Goal: Task Accomplishment & Management: Manage account settings

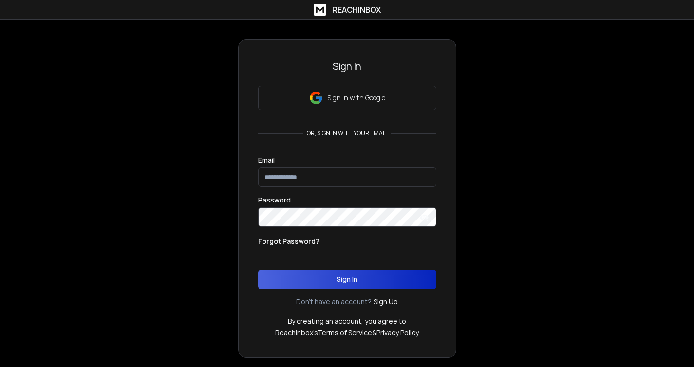
click at [380, 68] on button "Later" at bounding box center [378, 63] width 44 height 24
click at [318, 176] on input "email" at bounding box center [347, 176] width 178 height 19
paste input "**********"
drag, startPoint x: 361, startPoint y: 175, endPoint x: 521, endPoint y: 203, distance: 162.5
click at [521, 203] on div "**********" at bounding box center [347, 198] width 694 height 318
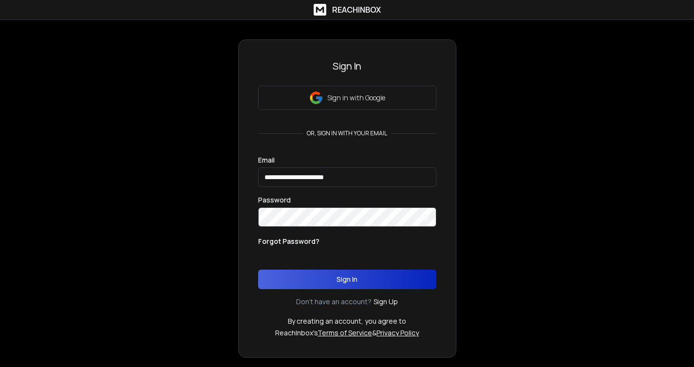
type input "**********"
click at [314, 275] on button "Sign In" at bounding box center [347, 279] width 178 height 19
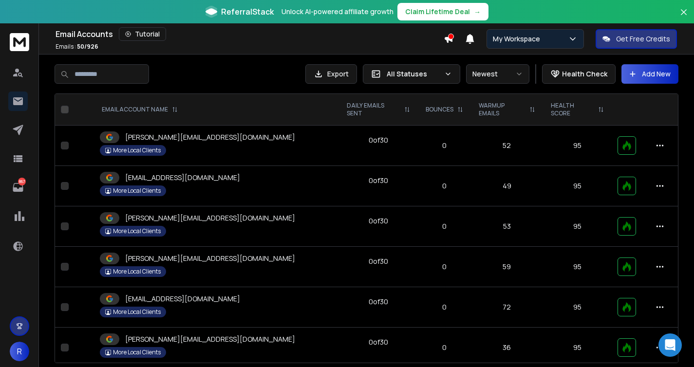
click at [568, 40] on div "My Workspace" at bounding box center [535, 39] width 85 height 10
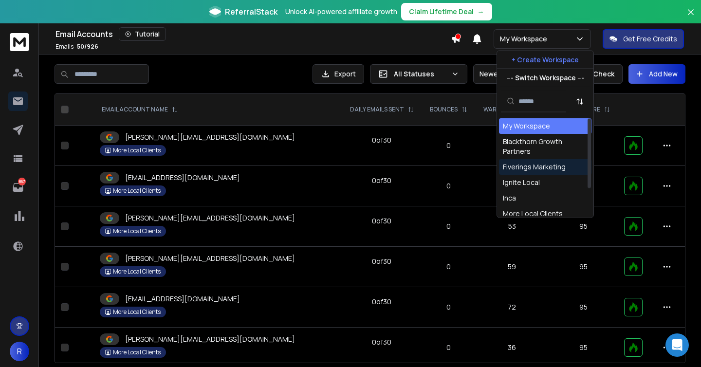
click at [541, 170] on div "Fiverings Marketing" at bounding box center [534, 167] width 63 height 10
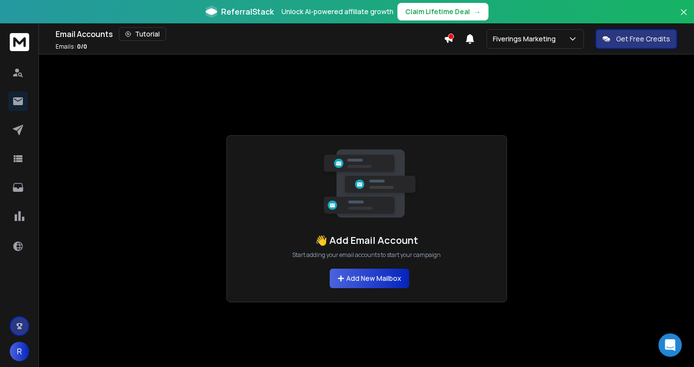
click at [398, 279] on button "Add New Mailbox" at bounding box center [369, 278] width 79 height 19
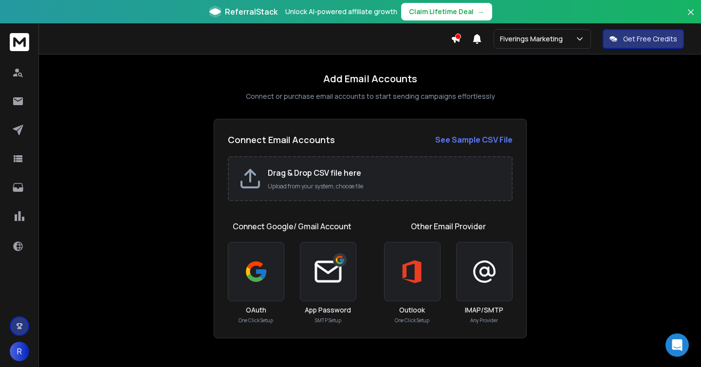
click at [264, 266] on icon at bounding box center [256, 271] width 24 height 29
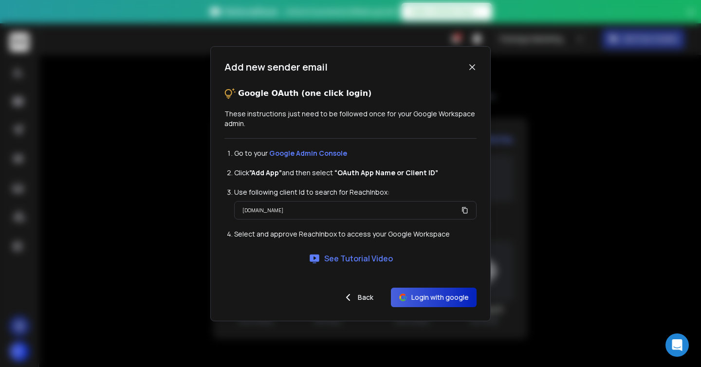
click at [420, 294] on button "Login with google" at bounding box center [434, 297] width 86 height 19
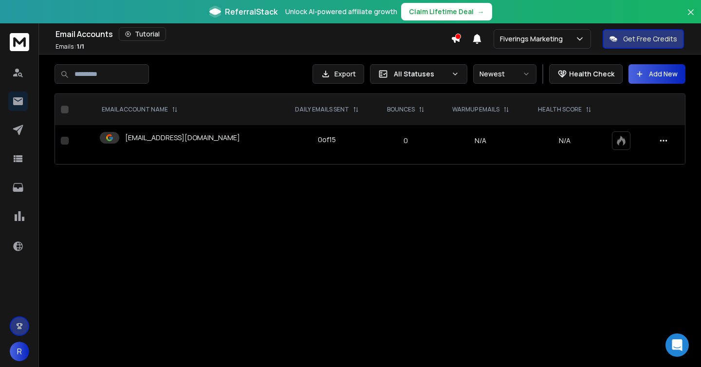
click at [641, 74] on icon at bounding box center [639, 73] width 5 height 5
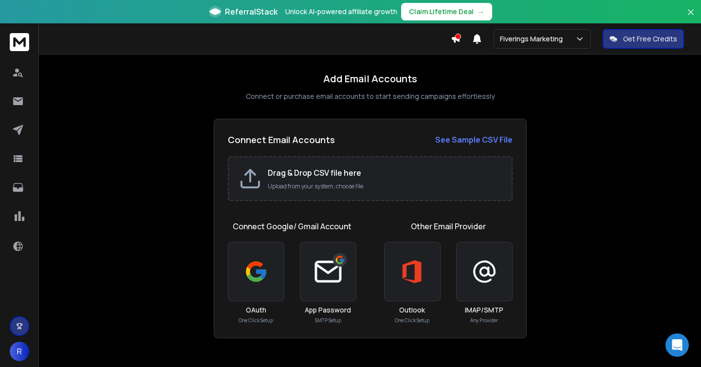
click at [267, 250] on div at bounding box center [256, 271] width 56 height 59
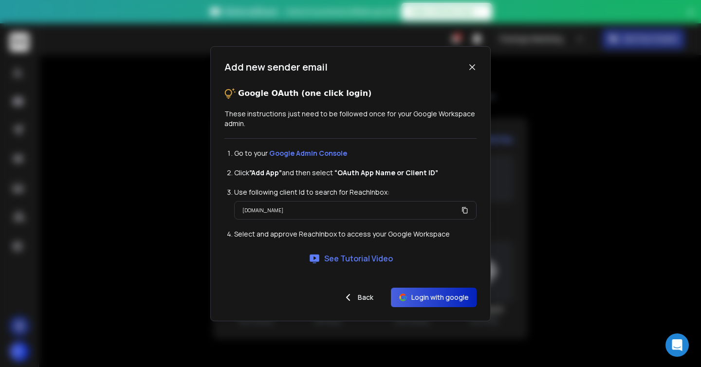
click at [431, 296] on button "Login with google" at bounding box center [434, 297] width 86 height 19
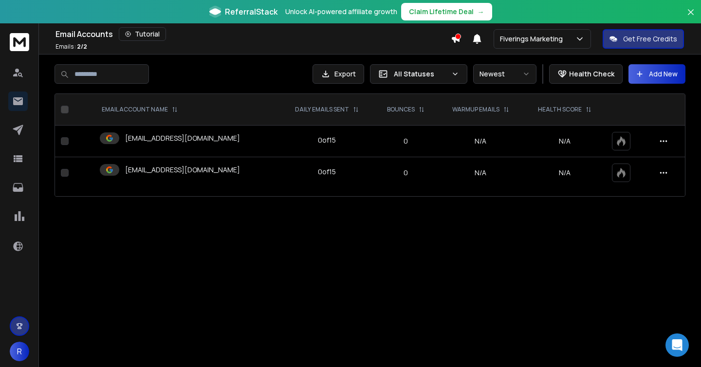
click at [665, 77] on button "Add New" at bounding box center [657, 73] width 57 height 19
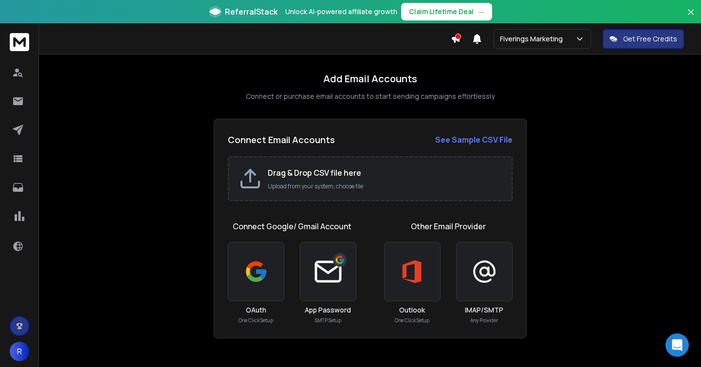
click at [249, 264] on icon at bounding box center [255, 265] width 16 height 8
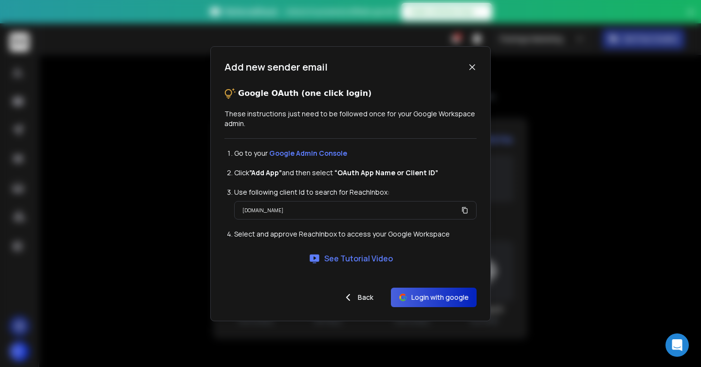
click at [421, 297] on button "Login with google" at bounding box center [434, 297] width 86 height 19
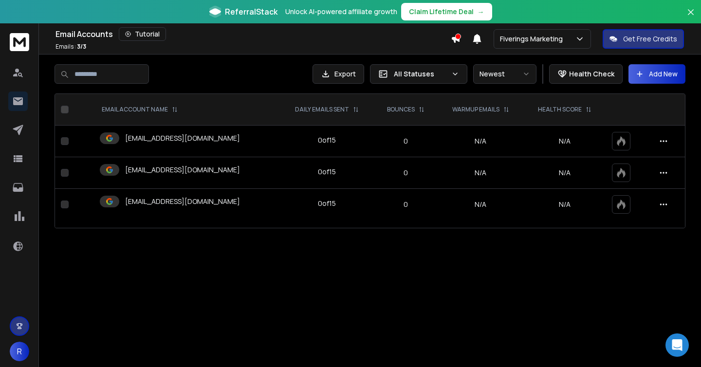
click at [650, 67] on button "Add New" at bounding box center [657, 73] width 57 height 19
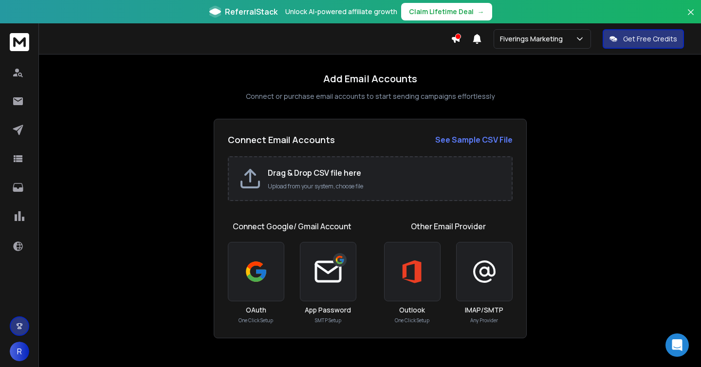
click at [256, 263] on icon at bounding box center [255, 265] width 16 height 8
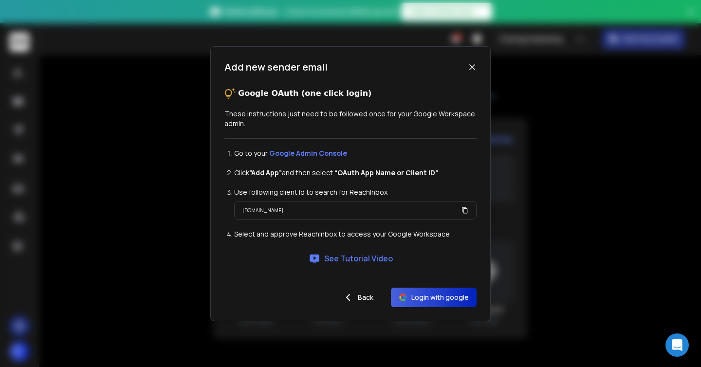
click at [425, 298] on button "Login with google" at bounding box center [434, 297] width 86 height 19
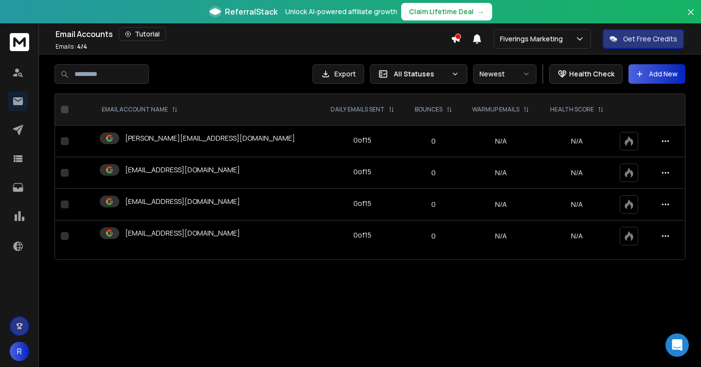
click at [643, 78] on button "Add New" at bounding box center [657, 73] width 57 height 19
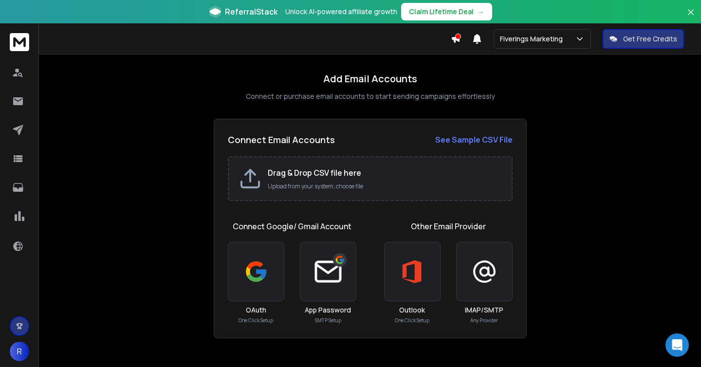
click at [276, 276] on div at bounding box center [256, 271] width 56 height 59
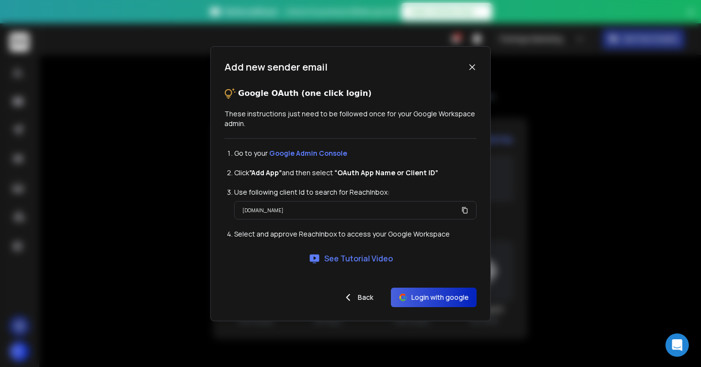
click at [435, 296] on button "Login with google" at bounding box center [434, 297] width 86 height 19
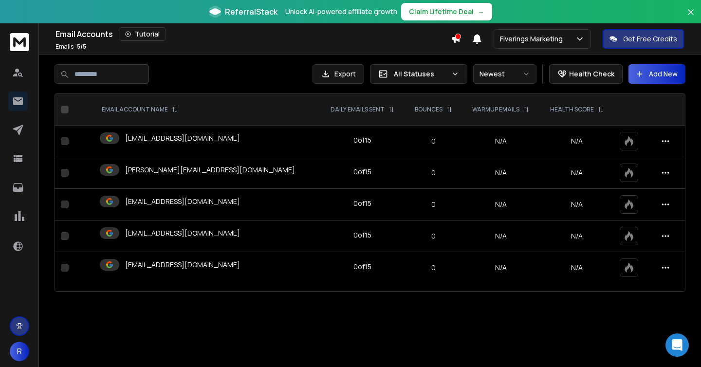
click at [650, 69] on button "Add New" at bounding box center [657, 73] width 57 height 19
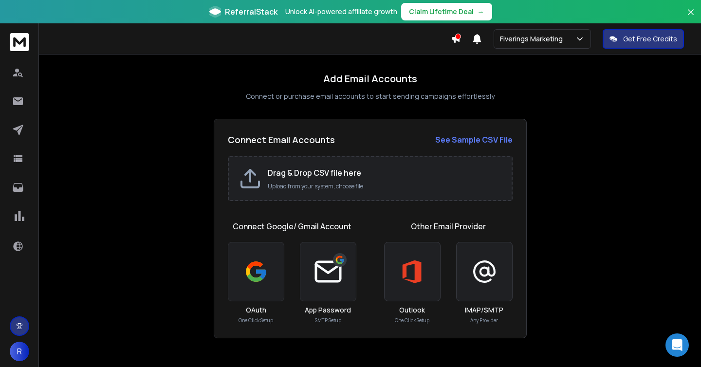
click at [267, 246] on div at bounding box center [256, 271] width 56 height 59
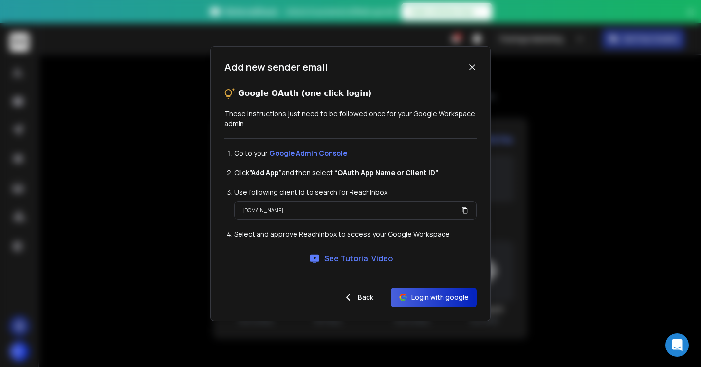
click at [431, 295] on button "Login with google" at bounding box center [434, 297] width 86 height 19
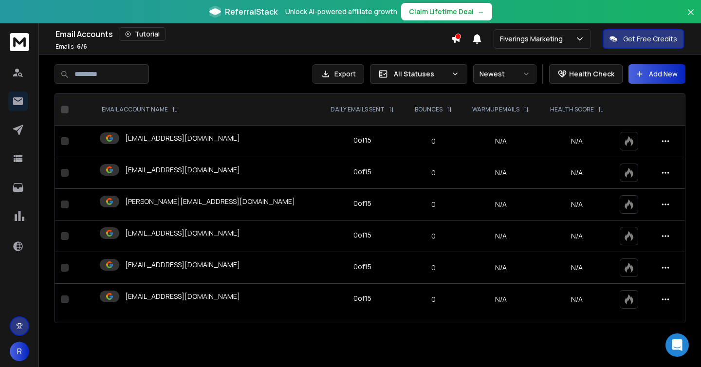
click at [659, 75] on button "Add New" at bounding box center [657, 73] width 57 height 19
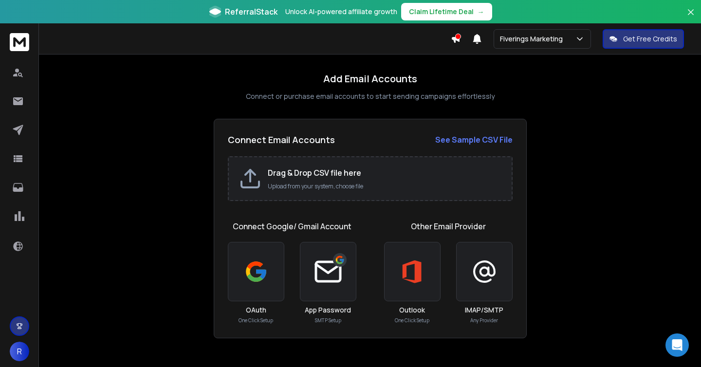
click at [264, 289] on div at bounding box center [256, 271] width 56 height 59
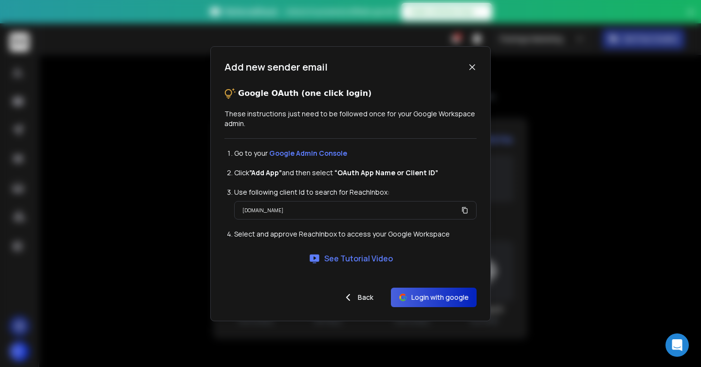
click at [421, 293] on button "Login with google" at bounding box center [434, 297] width 86 height 19
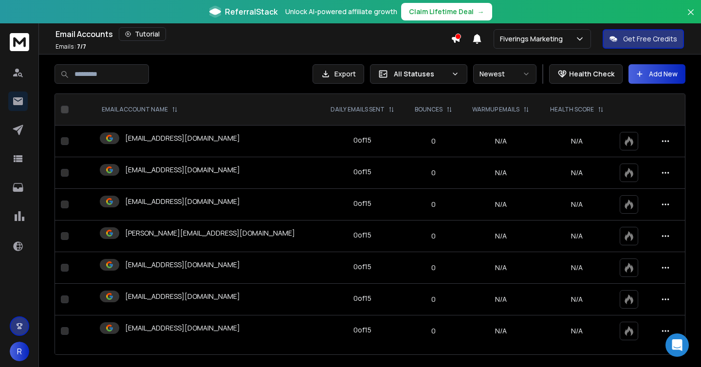
click at [646, 68] on button "Add New" at bounding box center [657, 73] width 57 height 19
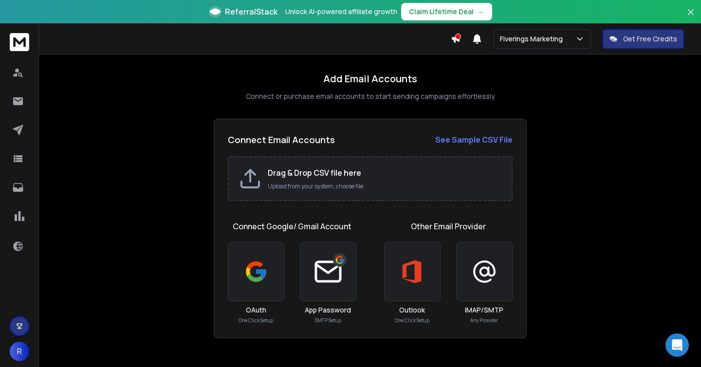
click at [272, 280] on div at bounding box center [256, 271] width 56 height 59
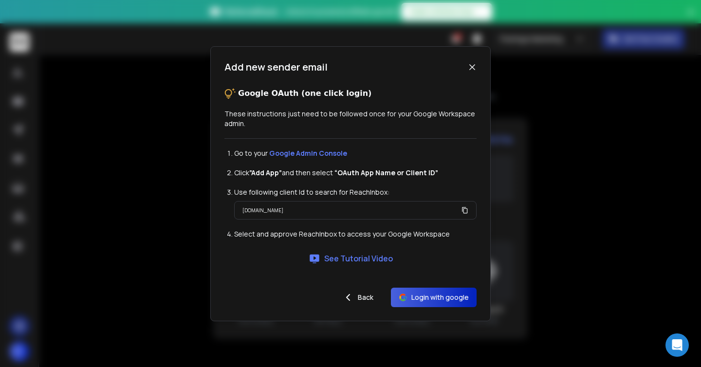
click at [425, 292] on button "Login with google" at bounding box center [434, 297] width 86 height 19
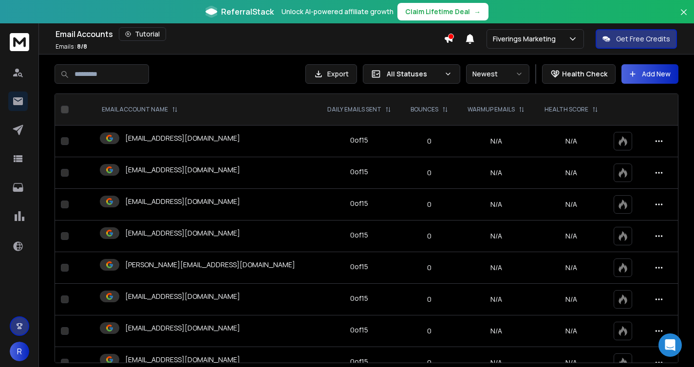
click at [640, 71] on button "Add New" at bounding box center [649, 73] width 57 height 19
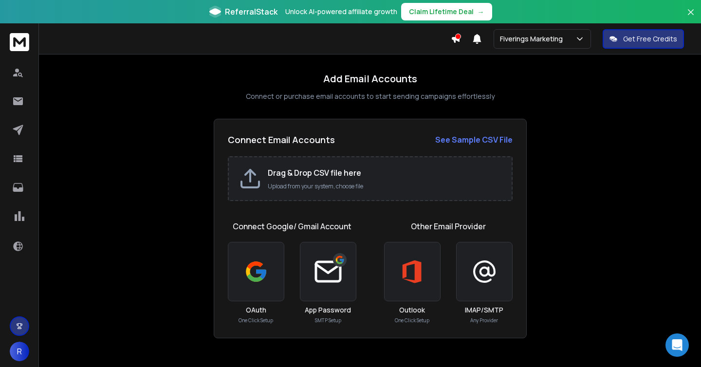
click at [252, 299] on div at bounding box center [256, 271] width 56 height 59
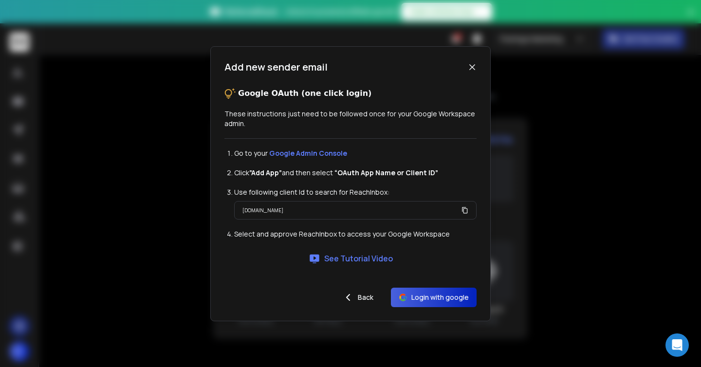
click at [434, 302] on button "Login with google" at bounding box center [434, 297] width 86 height 19
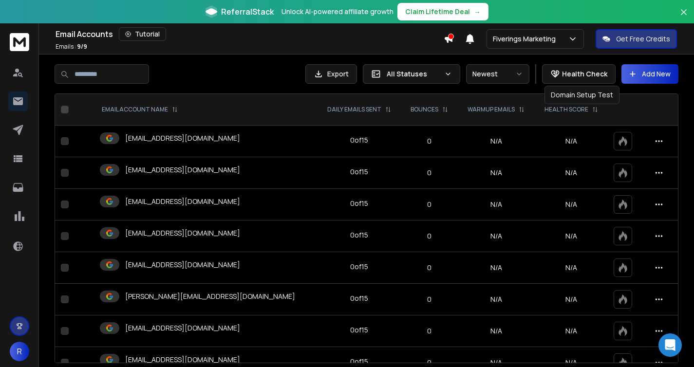
click at [640, 78] on button "Add New" at bounding box center [649, 73] width 57 height 19
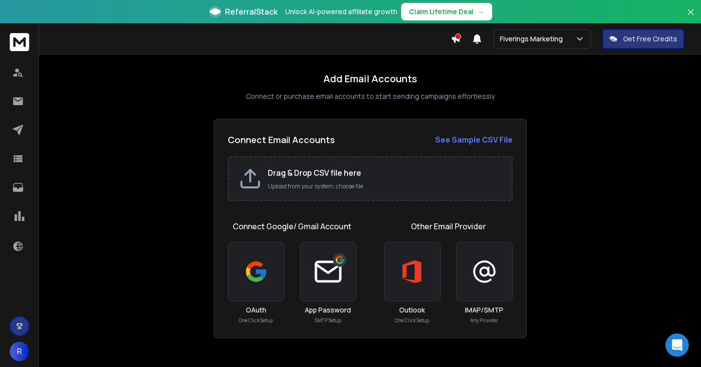
click at [257, 264] on icon at bounding box center [255, 265] width 16 height 8
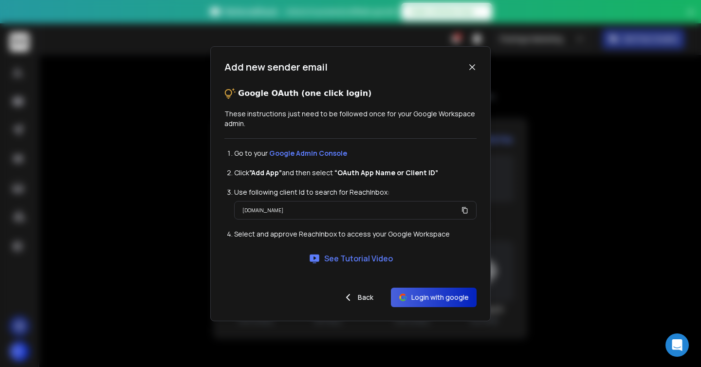
click at [413, 297] on button "Login with google" at bounding box center [434, 297] width 86 height 19
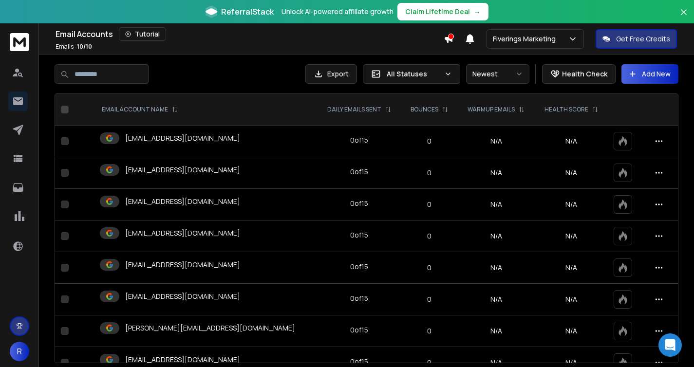
click at [632, 74] on icon at bounding box center [631, 73] width 5 height 5
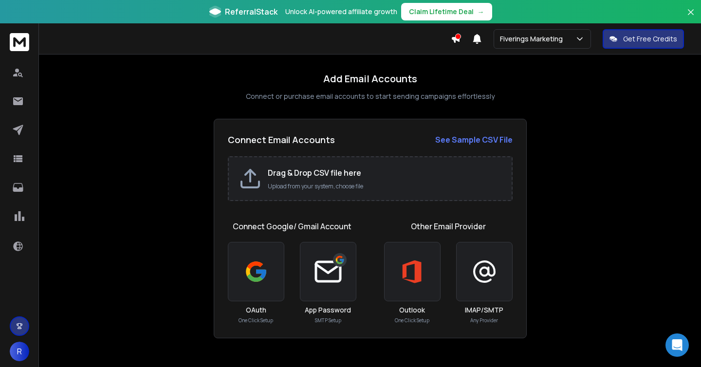
click at [257, 257] on icon at bounding box center [256, 271] width 24 height 29
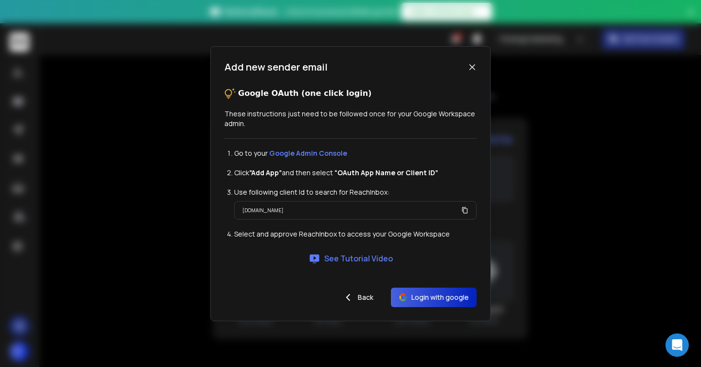
click at [437, 303] on button "Login with google" at bounding box center [434, 297] width 86 height 19
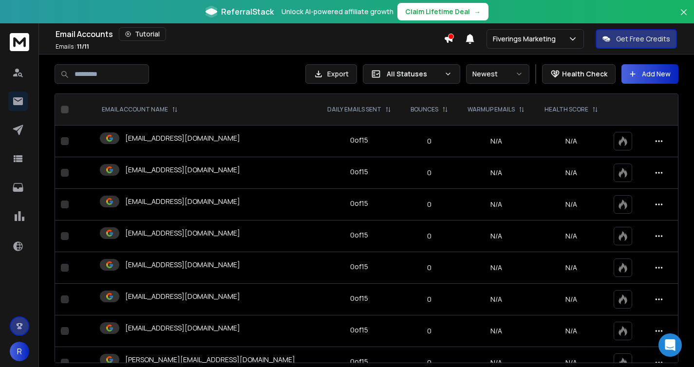
click at [657, 75] on button "Add New" at bounding box center [649, 73] width 57 height 19
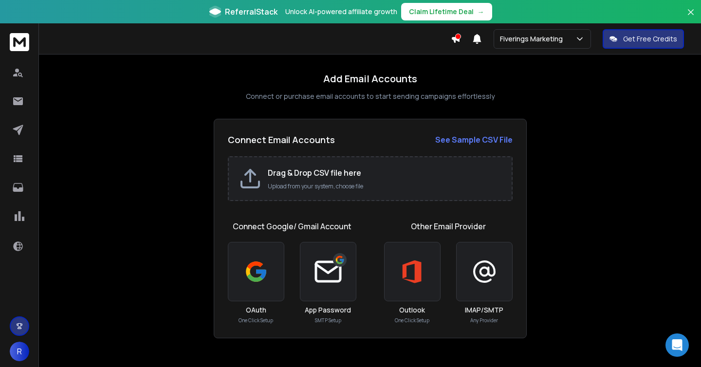
click at [274, 261] on div at bounding box center [256, 271] width 56 height 59
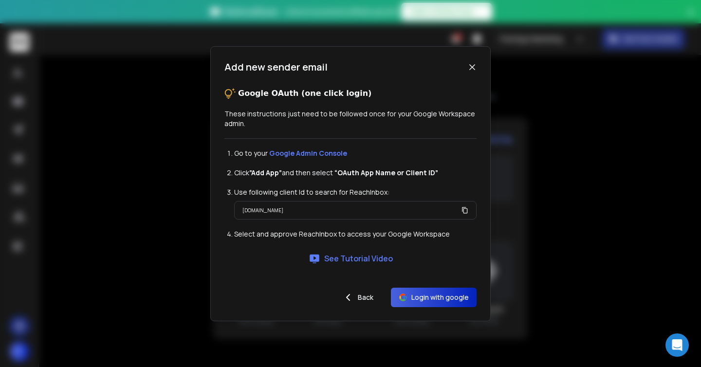
click at [435, 299] on button "Login with google" at bounding box center [434, 297] width 86 height 19
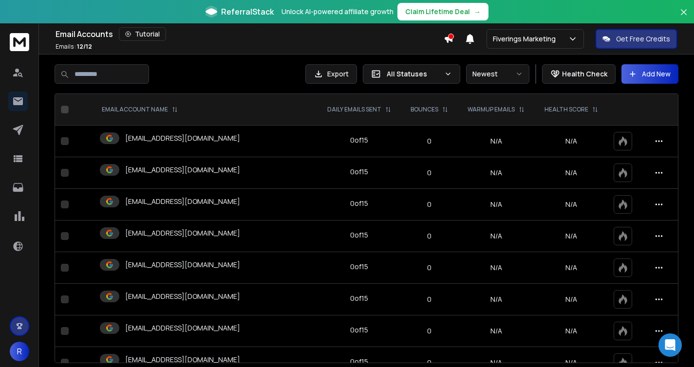
click at [650, 70] on button "Add New" at bounding box center [649, 73] width 57 height 19
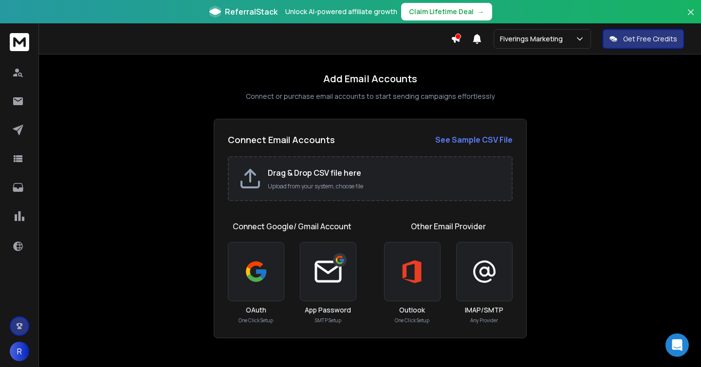
click at [281, 252] on div at bounding box center [256, 271] width 56 height 59
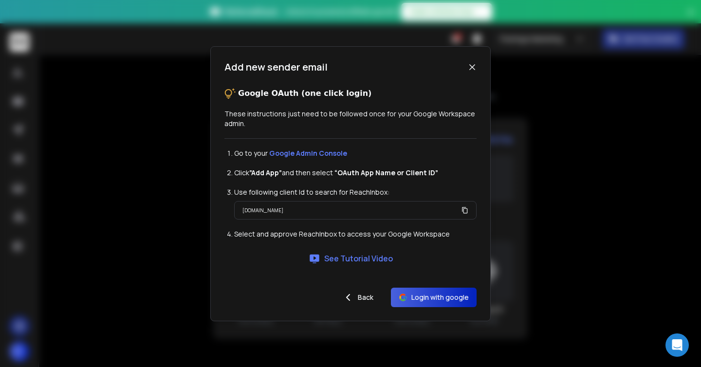
click at [431, 289] on button "Login with google" at bounding box center [434, 297] width 86 height 19
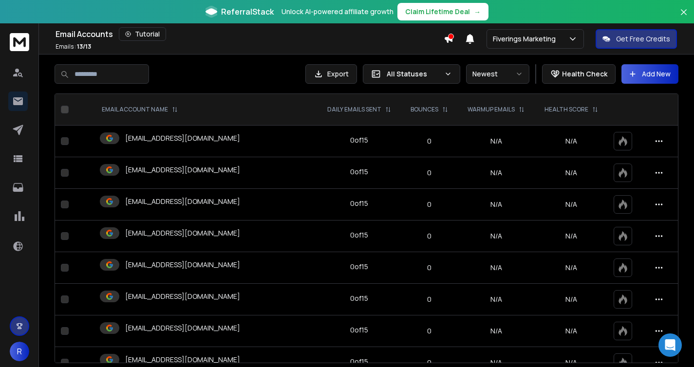
click at [637, 68] on button "Add New" at bounding box center [649, 73] width 57 height 19
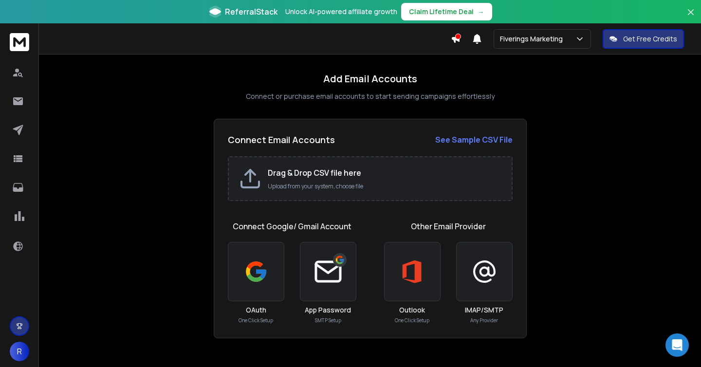
click at [281, 266] on div at bounding box center [256, 271] width 56 height 59
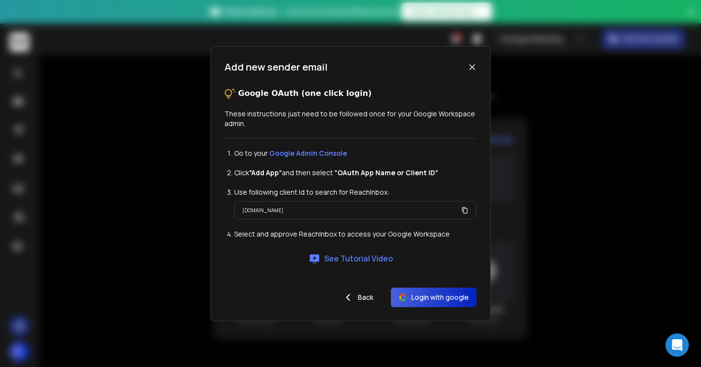
click at [421, 301] on button "Login with google" at bounding box center [434, 297] width 86 height 19
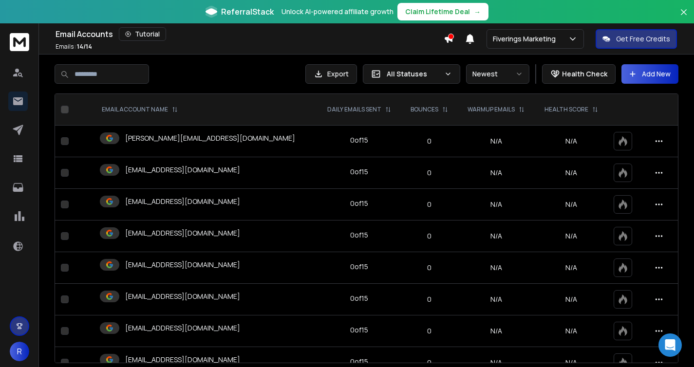
click at [641, 75] on button "Add New" at bounding box center [649, 73] width 57 height 19
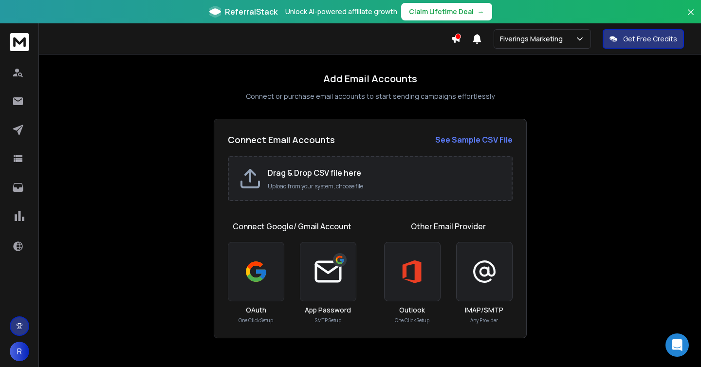
click at [247, 286] on div at bounding box center [256, 271] width 56 height 59
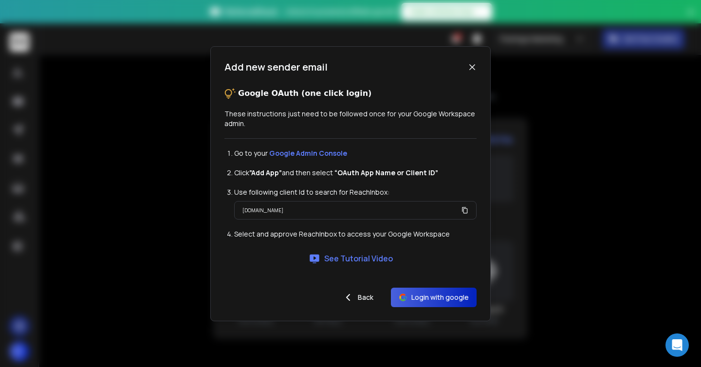
click at [415, 305] on button "Login with google" at bounding box center [434, 297] width 86 height 19
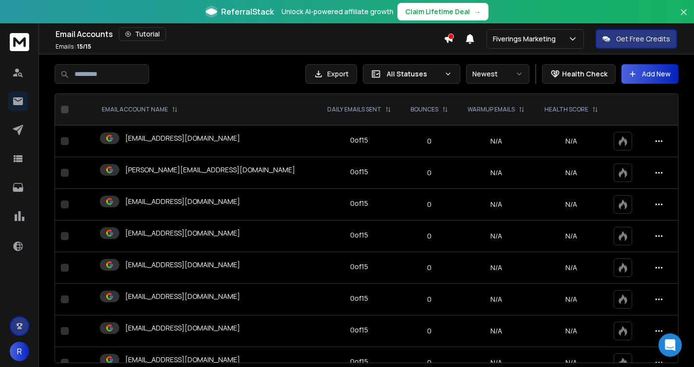
click at [654, 75] on button "Add New" at bounding box center [649, 73] width 57 height 19
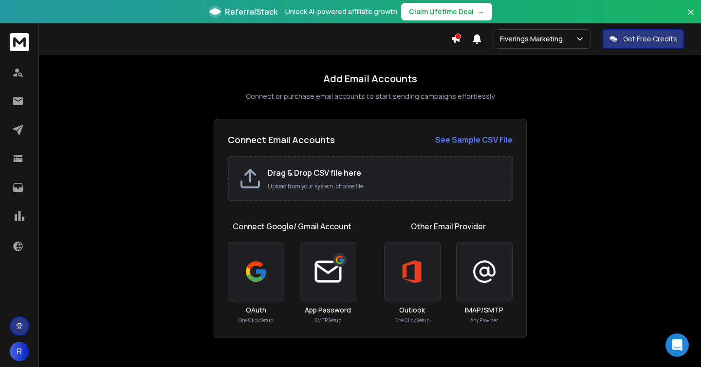
click at [281, 281] on div at bounding box center [256, 271] width 56 height 59
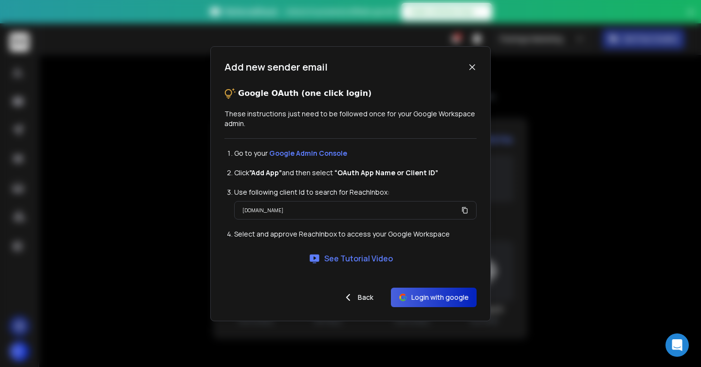
click at [411, 290] on button "Login with google" at bounding box center [434, 297] width 86 height 19
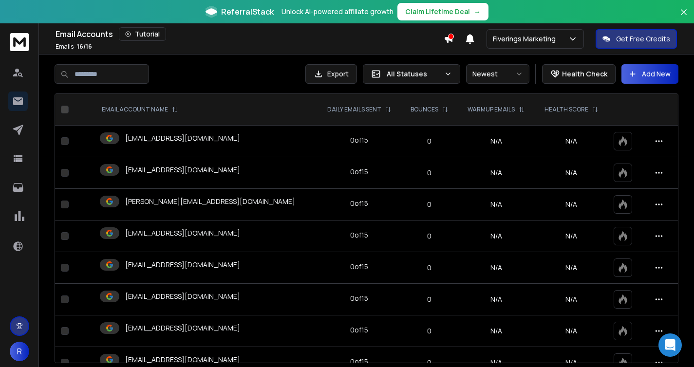
click at [647, 74] on button "Add New" at bounding box center [649, 73] width 57 height 19
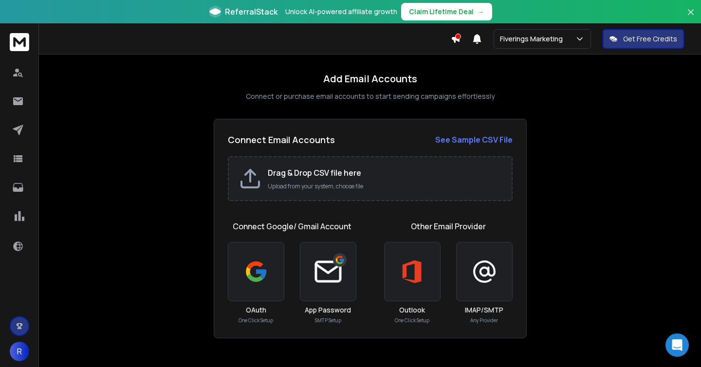
click at [247, 305] on h3 "OAuth" at bounding box center [256, 310] width 20 height 10
click at [268, 276] on div at bounding box center [256, 271] width 56 height 59
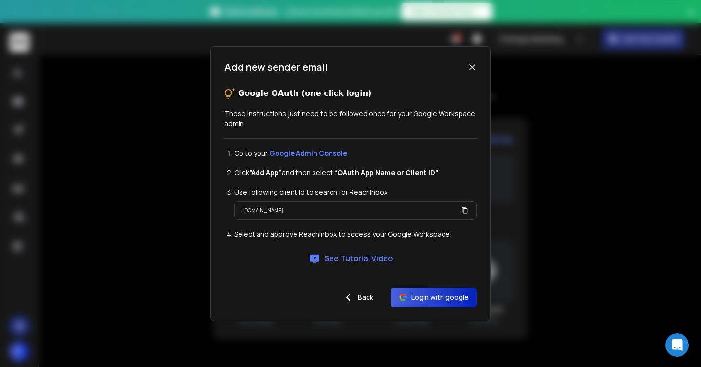
click at [409, 293] on button "Login with google" at bounding box center [434, 297] width 86 height 19
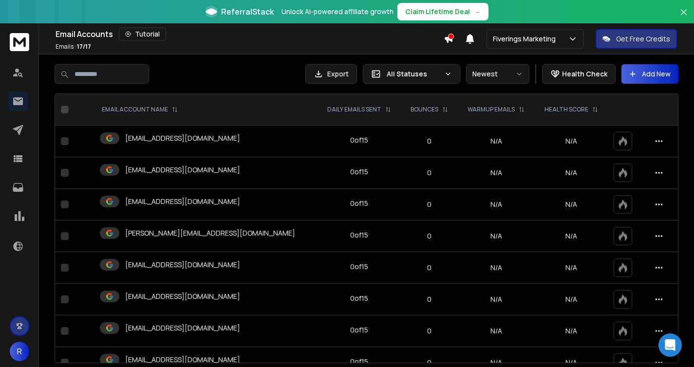
click at [669, 74] on button "Add New" at bounding box center [649, 73] width 57 height 19
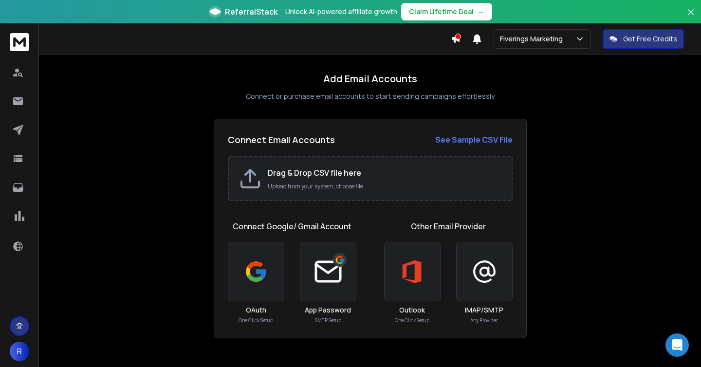
click at [265, 275] on icon at bounding box center [256, 271] width 24 height 29
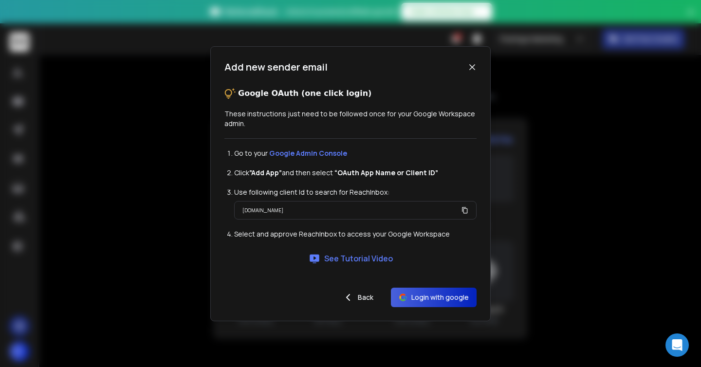
click at [429, 298] on button "Login with google" at bounding box center [434, 297] width 86 height 19
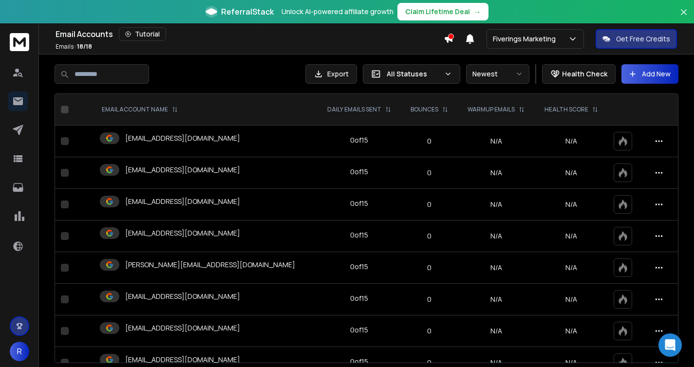
click at [644, 77] on button "Add New" at bounding box center [649, 73] width 57 height 19
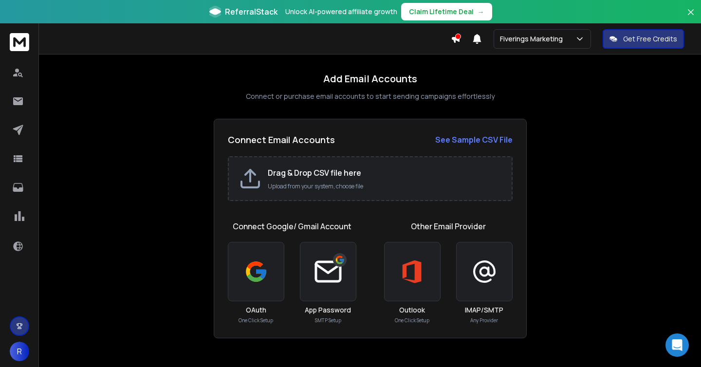
click at [274, 270] on div at bounding box center [256, 271] width 56 height 59
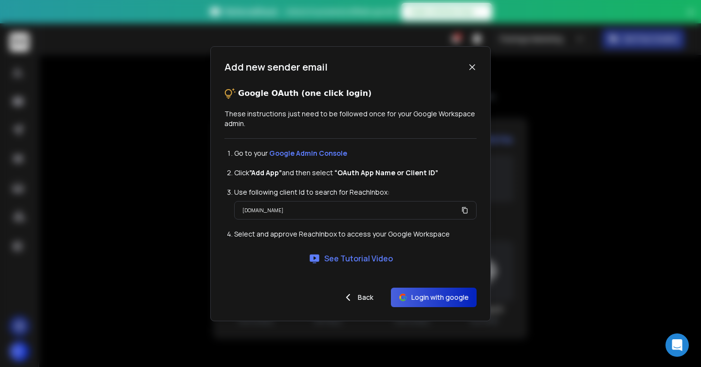
click at [417, 301] on button "Login with google" at bounding box center [434, 297] width 86 height 19
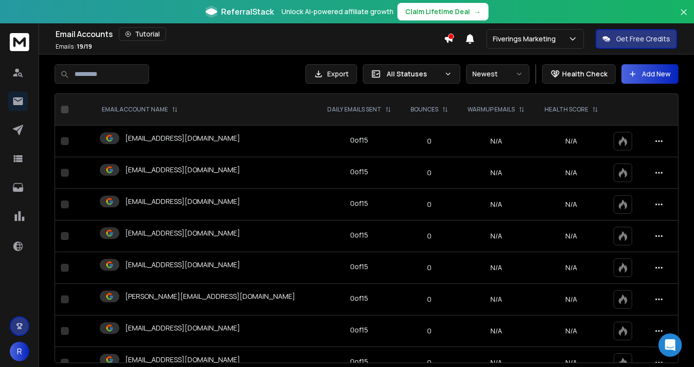
click at [649, 79] on button "Add New" at bounding box center [649, 73] width 57 height 19
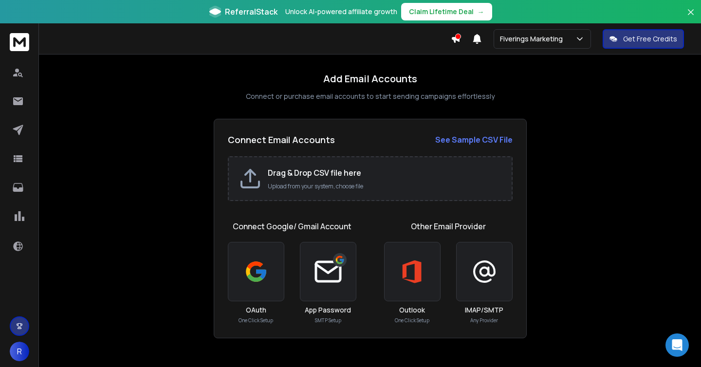
click at [282, 256] on div at bounding box center [256, 271] width 56 height 59
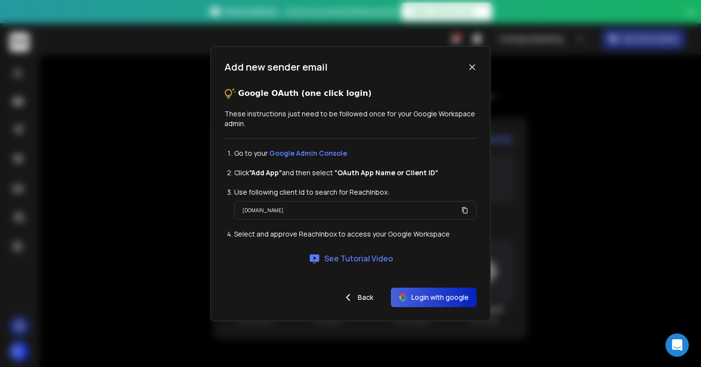
click at [399, 296] on button "Login with google" at bounding box center [434, 297] width 86 height 19
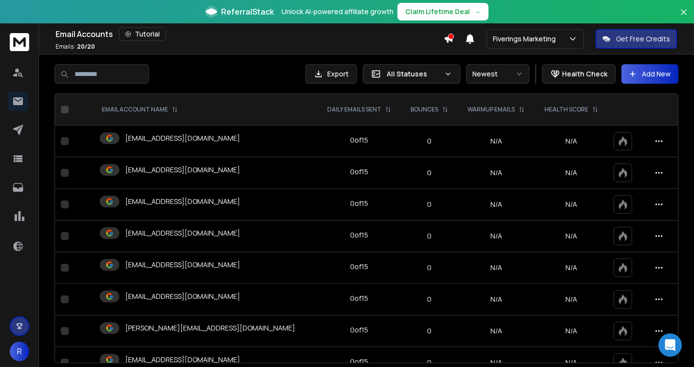
click at [632, 76] on icon at bounding box center [632, 74] width 7 height 7
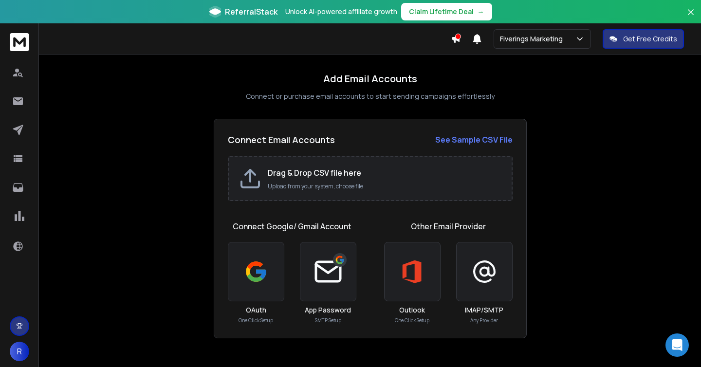
click at [250, 274] on icon at bounding box center [255, 278] width 16 height 8
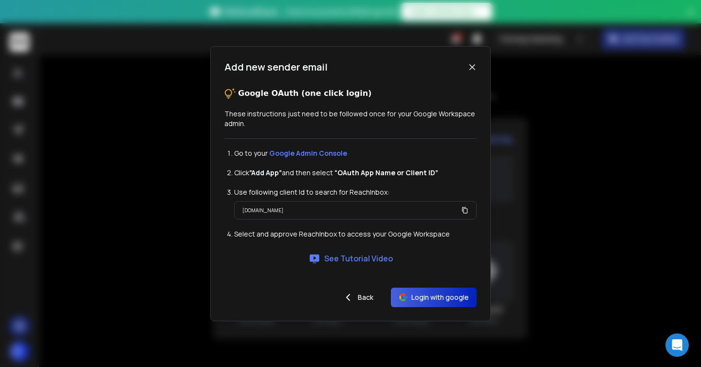
click at [462, 300] on button "Login with google" at bounding box center [434, 297] width 86 height 19
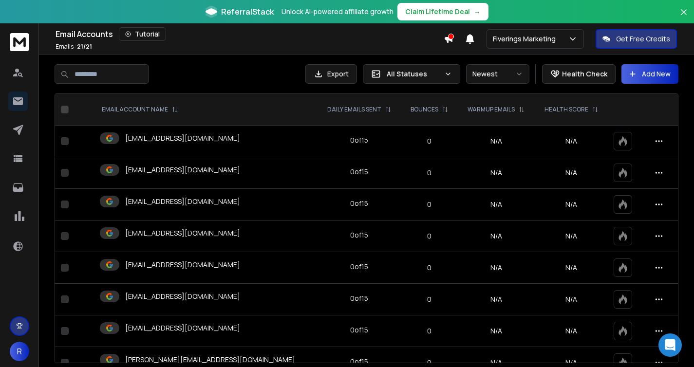
click at [647, 74] on button "Add New" at bounding box center [649, 73] width 57 height 19
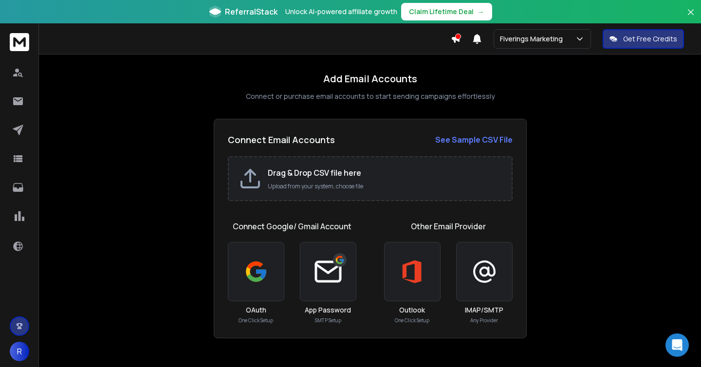
click at [275, 280] on div at bounding box center [256, 271] width 56 height 59
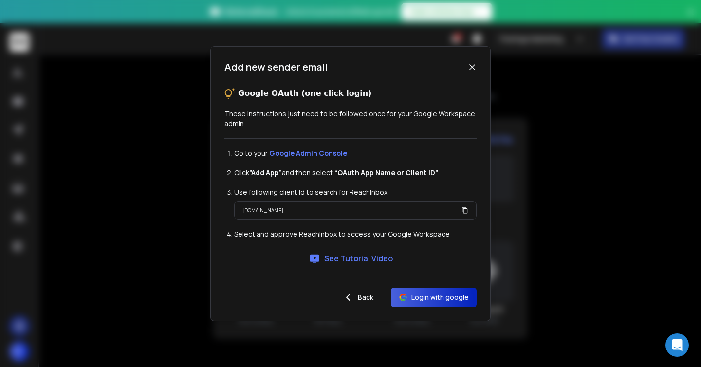
click at [427, 306] on button "Login with google" at bounding box center [434, 297] width 86 height 19
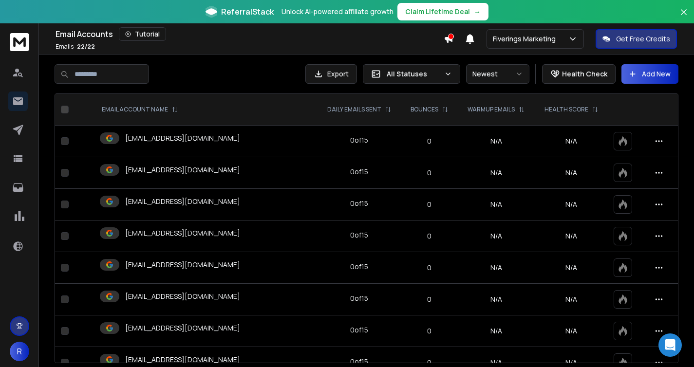
click at [655, 72] on button "Add New" at bounding box center [649, 73] width 57 height 19
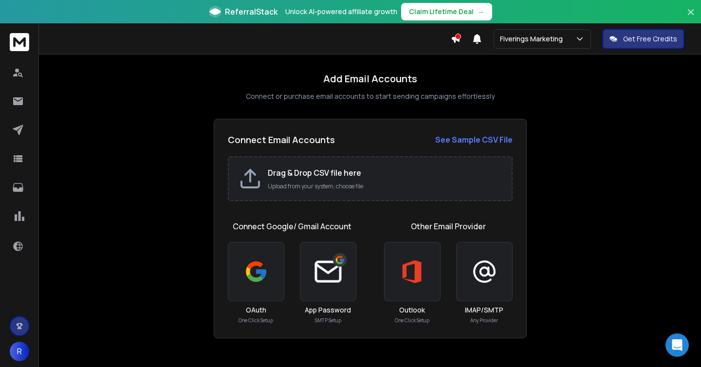
click at [268, 270] on div at bounding box center [256, 271] width 56 height 59
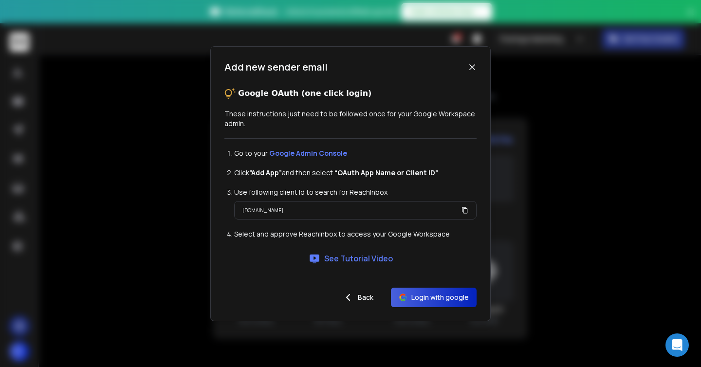
click at [449, 302] on button "Login with google" at bounding box center [434, 297] width 86 height 19
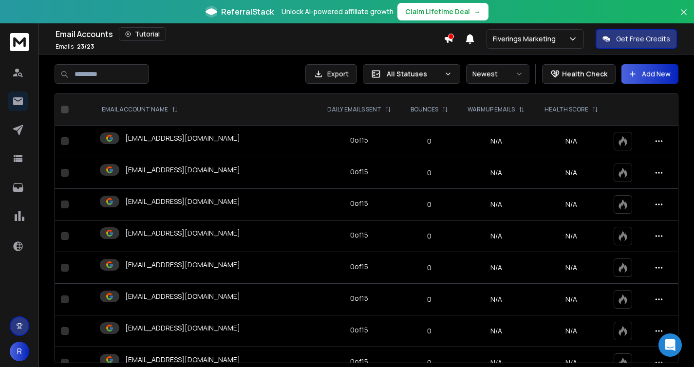
click at [658, 67] on button "Add New" at bounding box center [649, 73] width 57 height 19
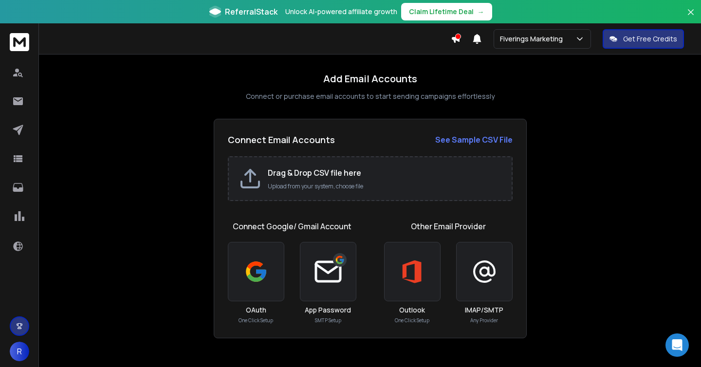
click at [262, 266] on icon at bounding box center [256, 271] width 24 height 29
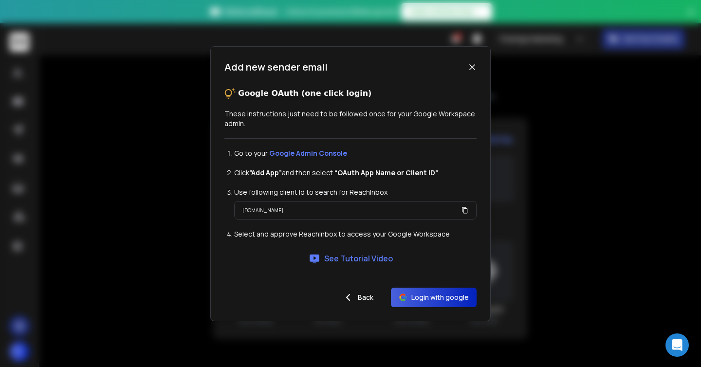
click at [444, 301] on button "Login with google" at bounding box center [434, 297] width 86 height 19
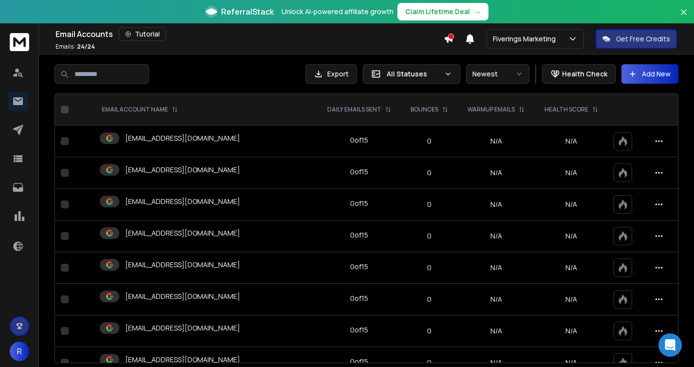
click at [637, 78] on button "Add New" at bounding box center [649, 73] width 57 height 19
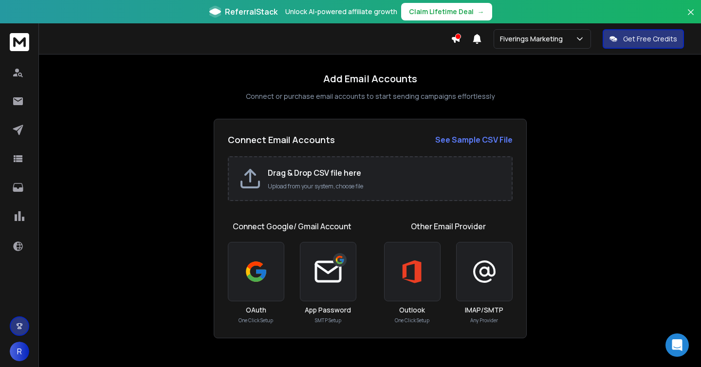
click at [271, 286] on div at bounding box center [256, 271] width 56 height 59
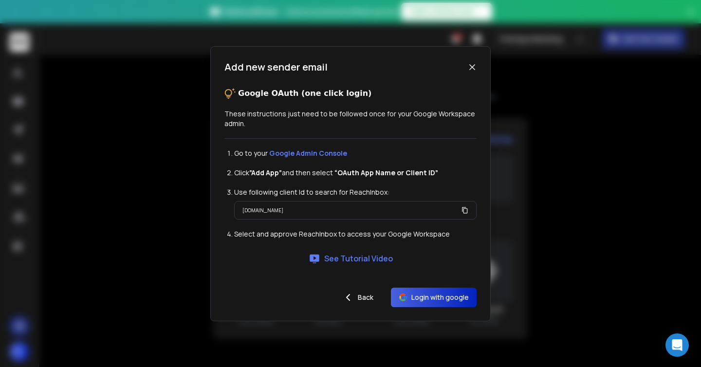
click at [441, 298] on button "Login with google" at bounding box center [434, 297] width 86 height 19
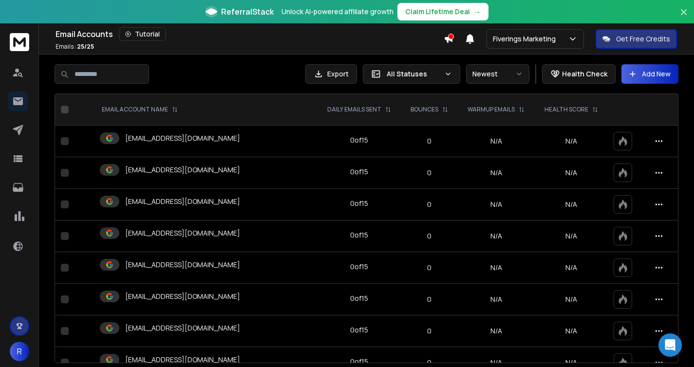
click at [645, 77] on button "Add New" at bounding box center [649, 73] width 57 height 19
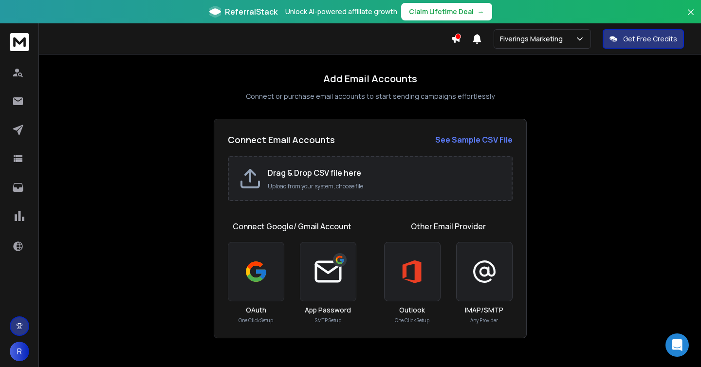
click at [267, 281] on icon at bounding box center [256, 271] width 24 height 29
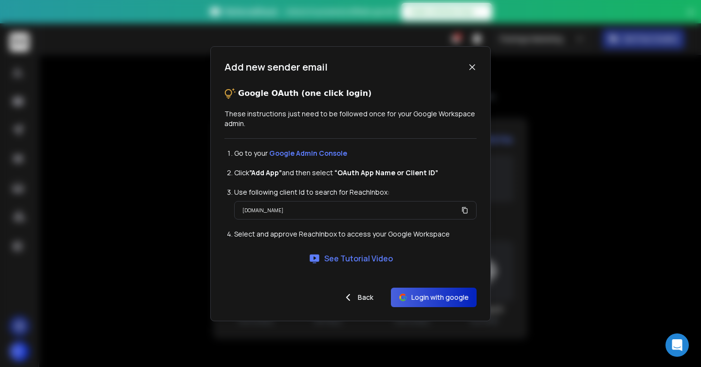
click at [460, 305] on button "Login with google" at bounding box center [434, 297] width 86 height 19
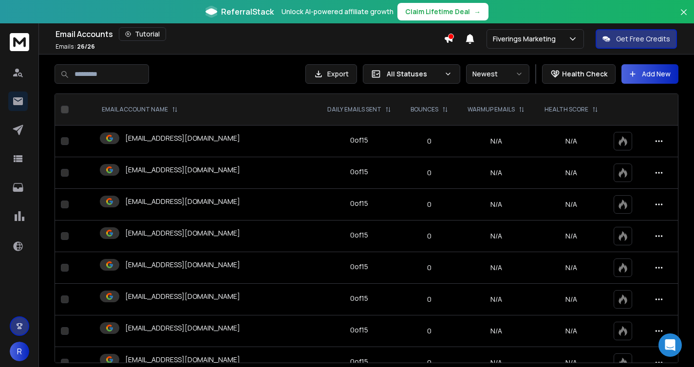
click at [643, 78] on button "Add New" at bounding box center [649, 73] width 57 height 19
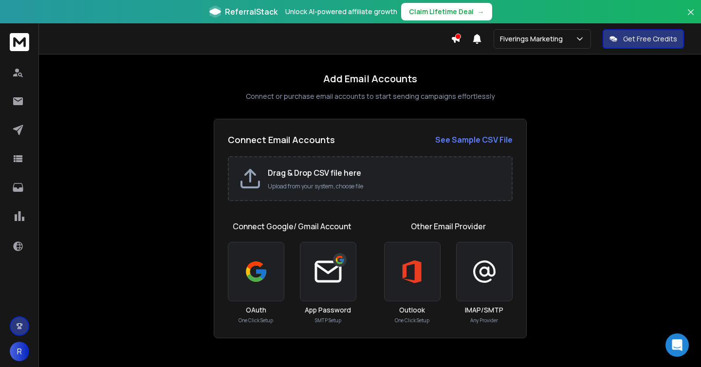
click at [271, 286] on div at bounding box center [256, 271] width 56 height 59
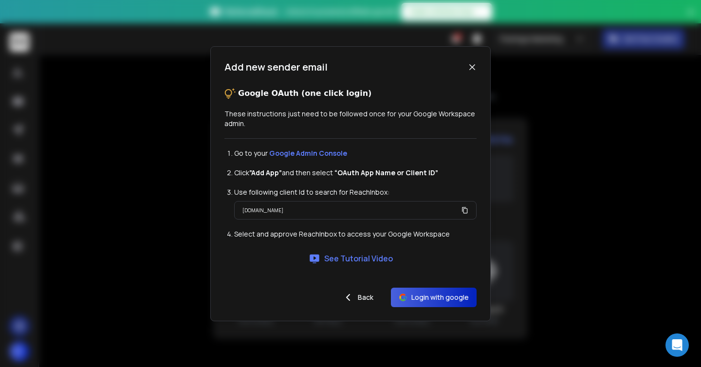
click at [440, 307] on button "Login with google" at bounding box center [434, 297] width 86 height 19
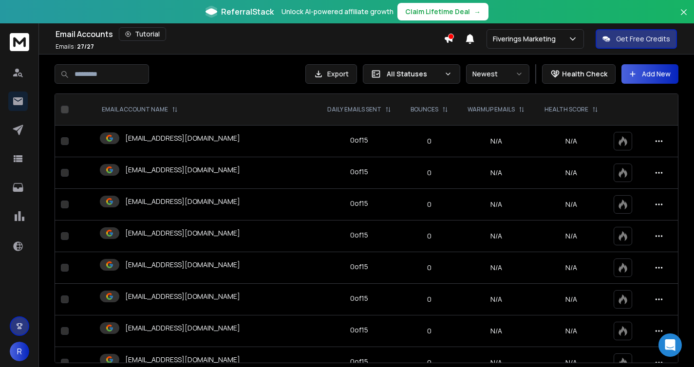
click at [640, 78] on button "Add New" at bounding box center [649, 73] width 57 height 19
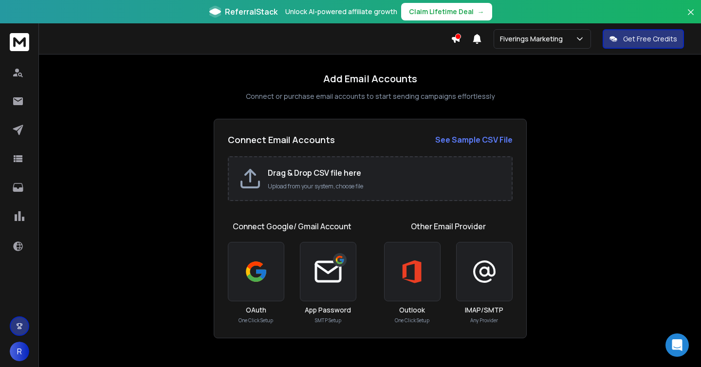
click at [266, 270] on icon at bounding box center [256, 271] width 24 height 29
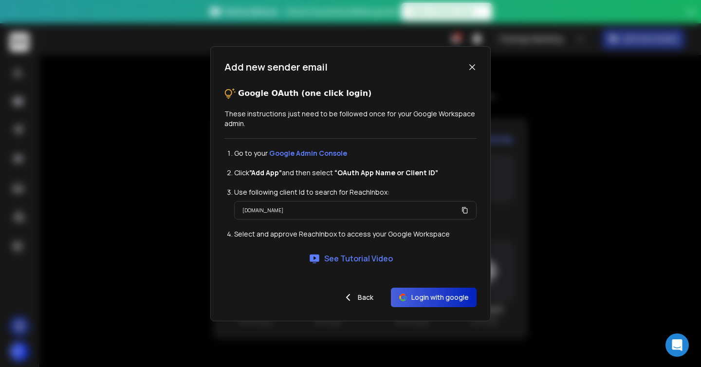
click at [436, 295] on button "Login with google" at bounding box center [434, 297] width 86 height 19
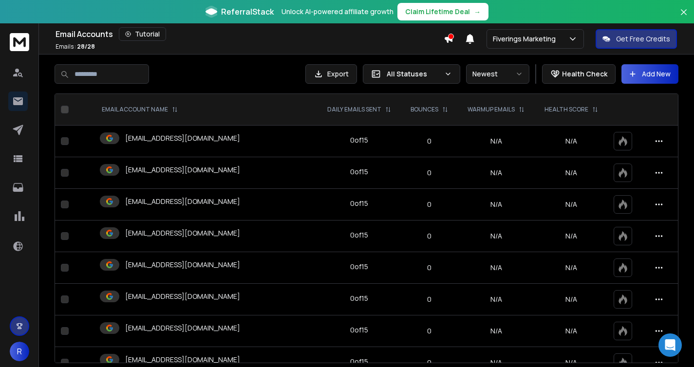
click at [664, 78] on button "Add New" at bounding box center [649, 73] width 57 height 19
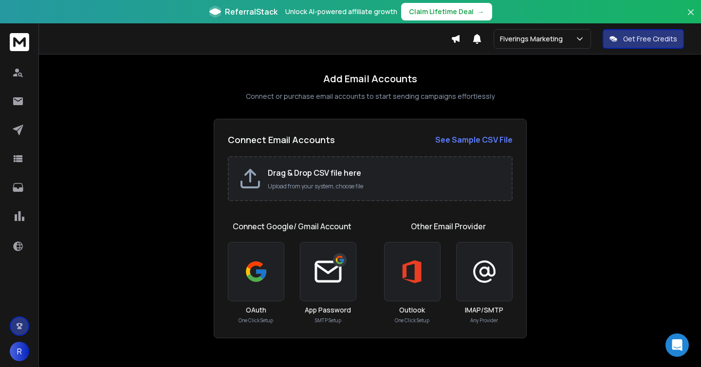
click at [251, 293] on div at bounding box center [256, 271] width 56 height 59
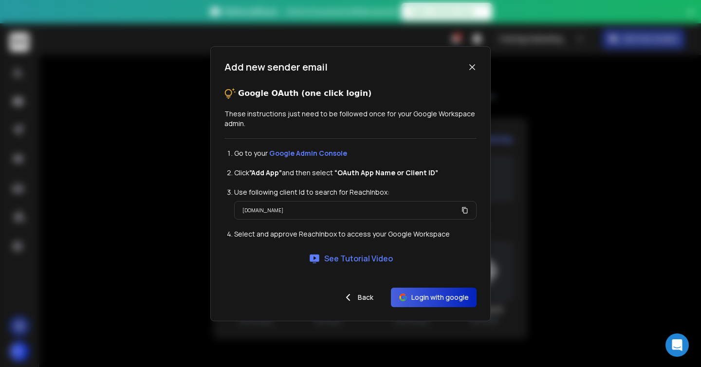
click at [407, 295] on icon at bounding box center [403, 297] width 9 height 9
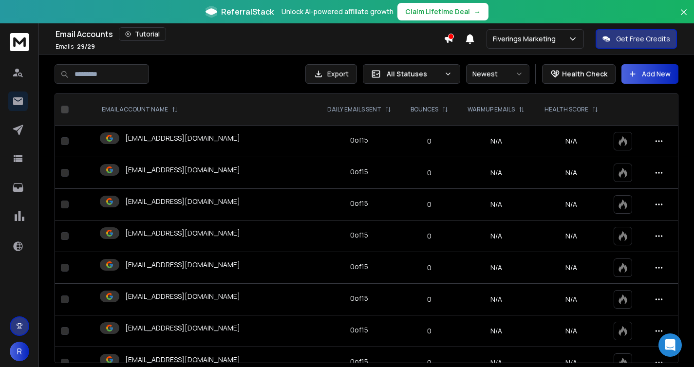
click at [664, 75] on button "Add New" at bounding box center [649, 73] width 57 height 19
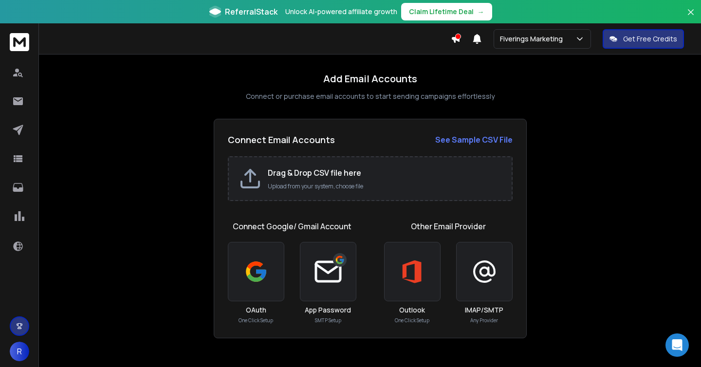
click at [246, 282] on icon at bounding box center [256, 271] width 24 height 29
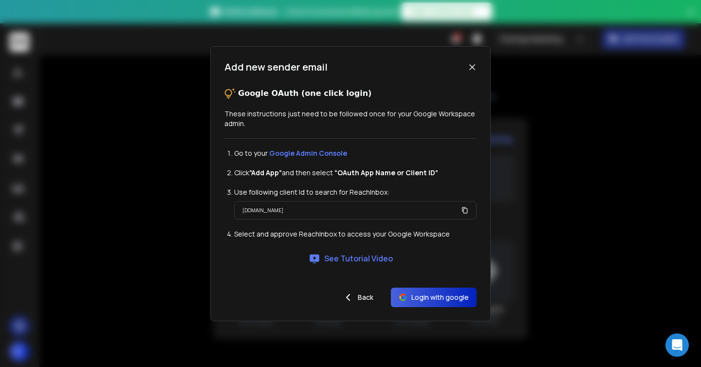
click at [444, 290] on button "Login with google" at bounding box center [434, 297] width 86 height 19
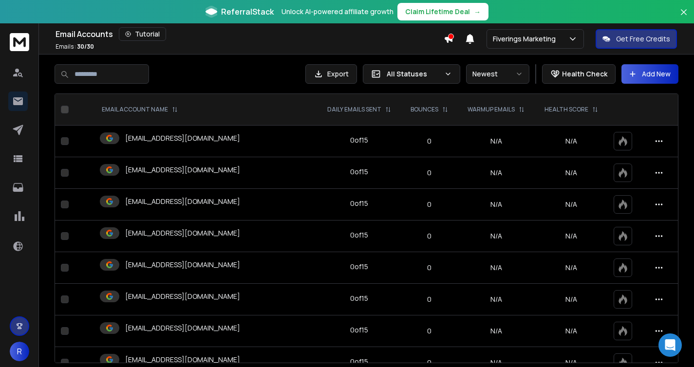
click at [663, 73] on button "Add New" at bounding box center [649, 73] width 57 height 19
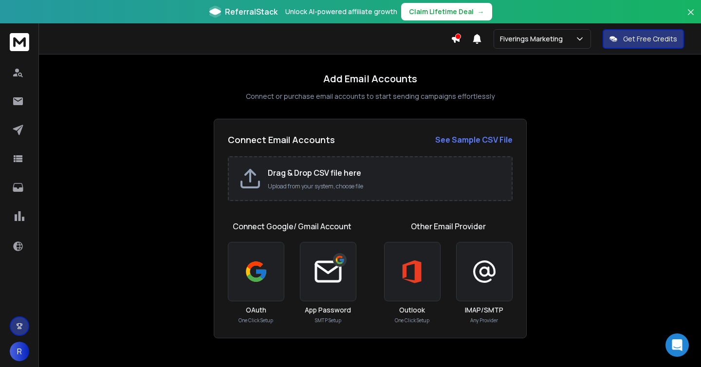
click at [239, 277] on div at bounding box center [256, 271] width 56 height 59
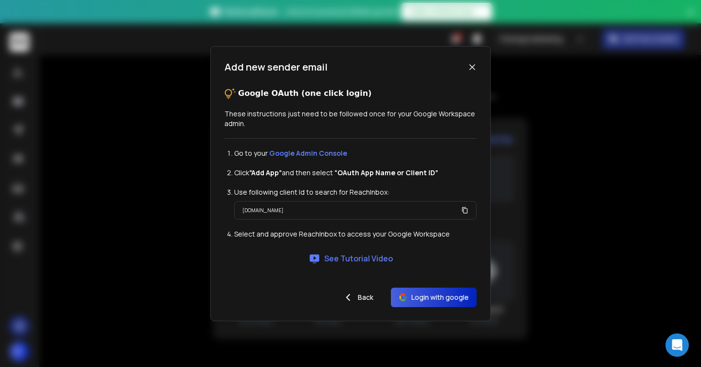
click at [435, 298] on button "Login with google" at bounding box center [434, 297] width 86 height 19
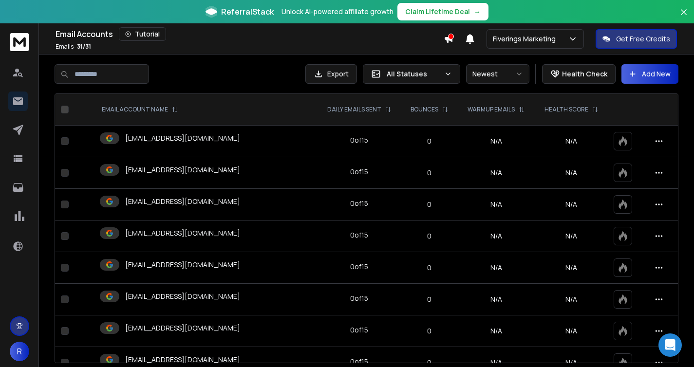
click at [650, 77] on button "Add New" at bounding box center [649, 73] width 57 height 19
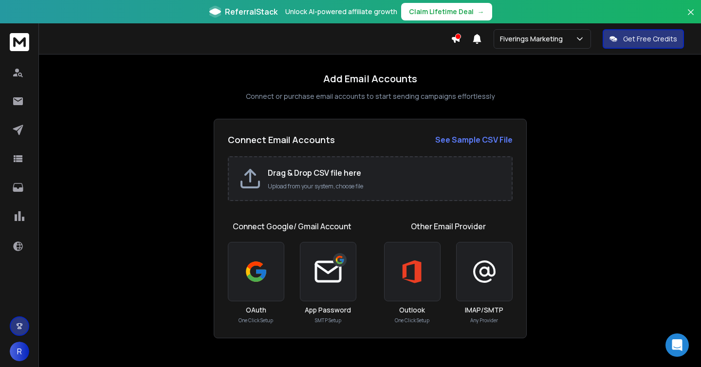
click at [264, 273] on icon at bounding box center [261, 275] width 10 height 10
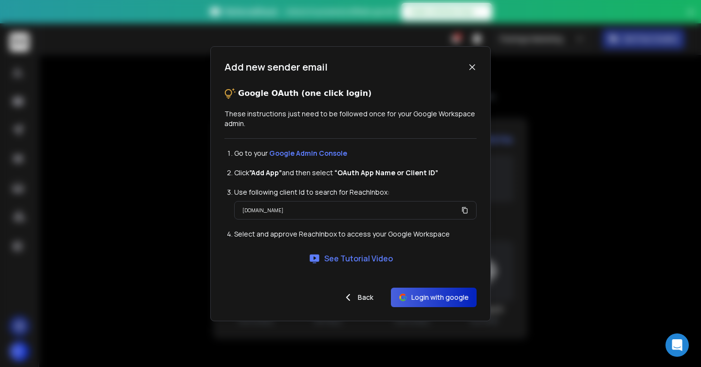
click at [420, 304] on button "Login with google" at bounding box center [434, 297] width 86 height 19
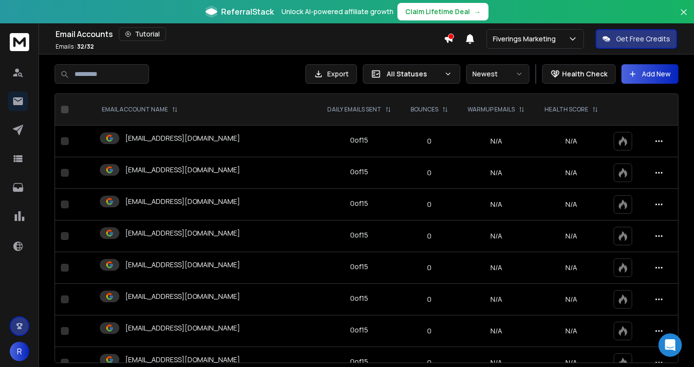
click at [661, 76] on button "Add New" at bounding box center [649, 73] width 57 height 19
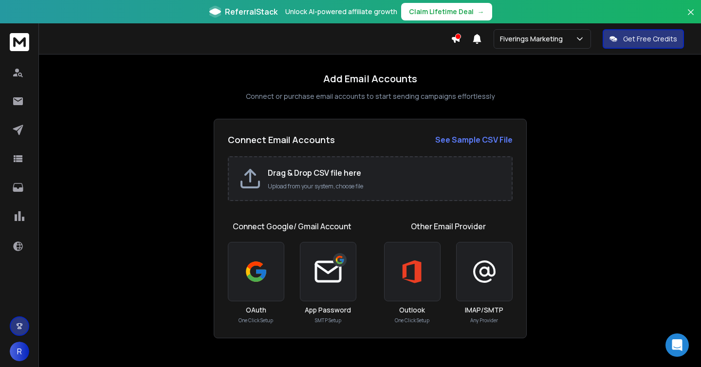
click at [257, 262] on icon at bounding box center [255, 265] width 16 height 8
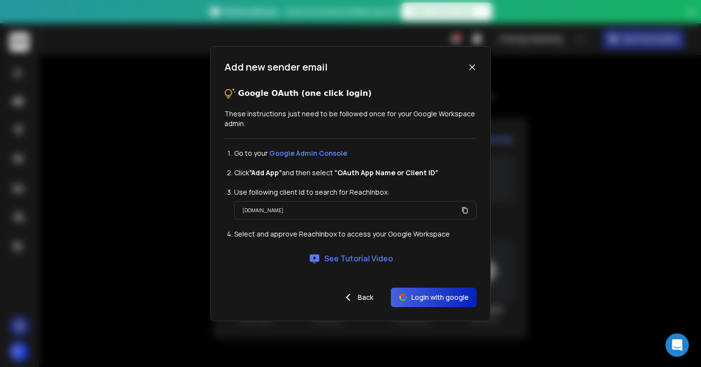
click at [437, 301] on button "Login with google" at bounding box center [434, 297] width 86 height 19
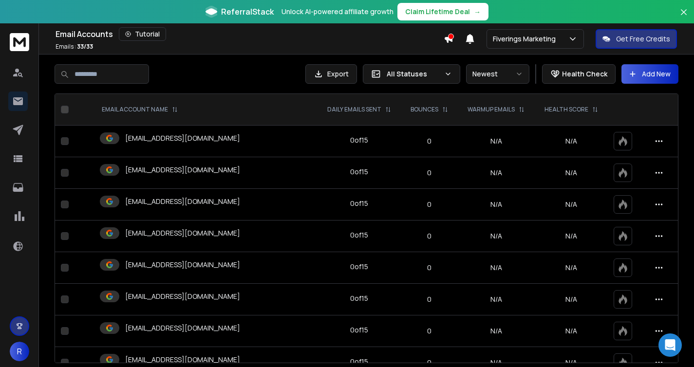
click at [648, 75] on button "Add New" at bounding box center [649, 73] width 57 height 19
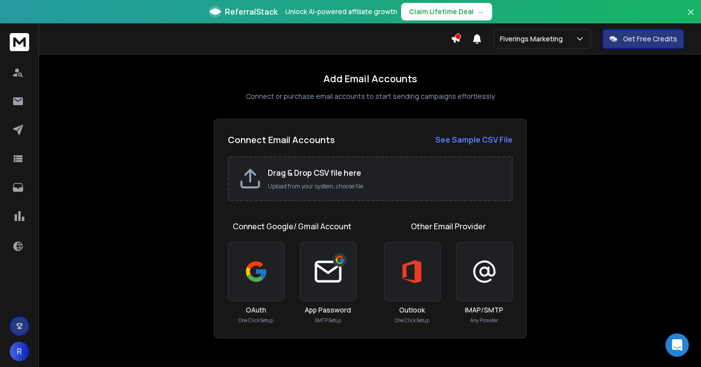
click at [275, 264] on div at bounding box center [256, 271] width 56 height 59
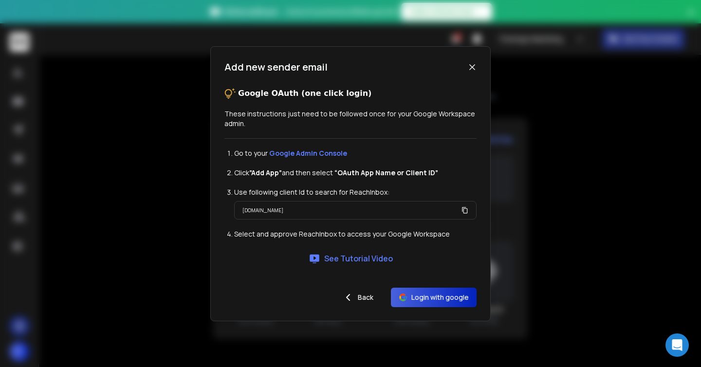
click at [419, 293] on button "Login with google" at bounding box center [434, 297] width 86 height 19
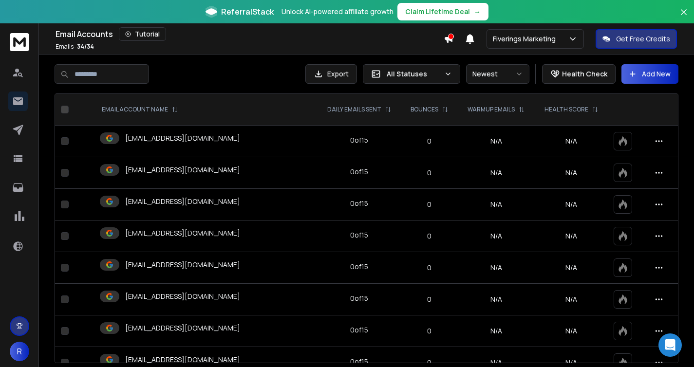
click at [658, 76] on button "Add New" at bounding box center [649, 73] width 57 height 19
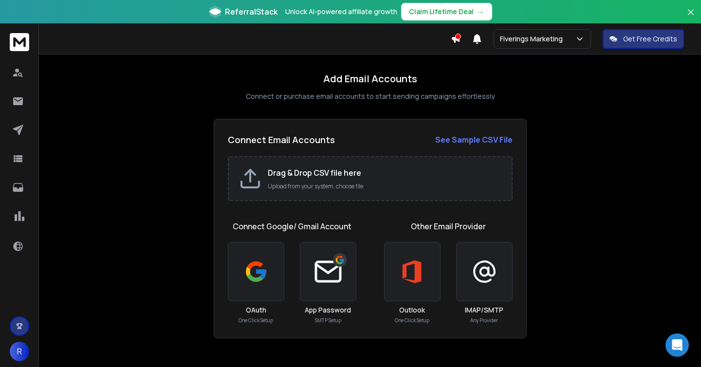
click at [282, 277] on div at bounding box center [256, 271] width 56 height 59
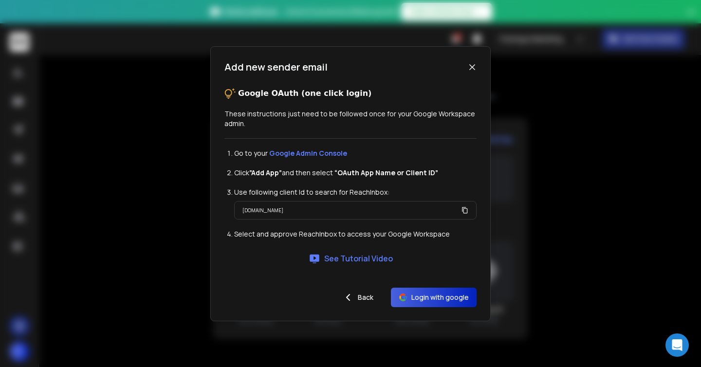
click at [416, 296] on button "Login with google" at bounding box center [434, 297] width 86 height 19
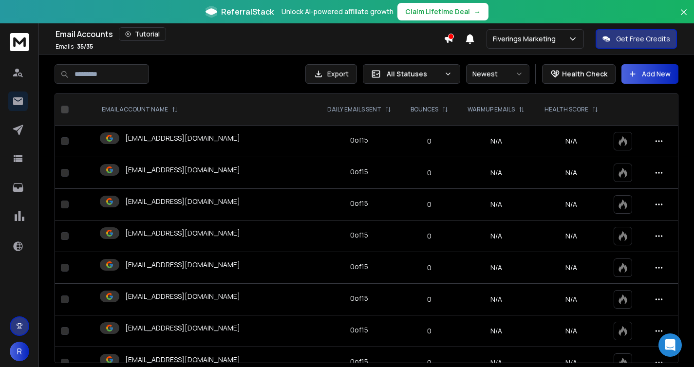
click at [643, 71] on button "Add New" at bounding box center [649, 73] width 57 height 19
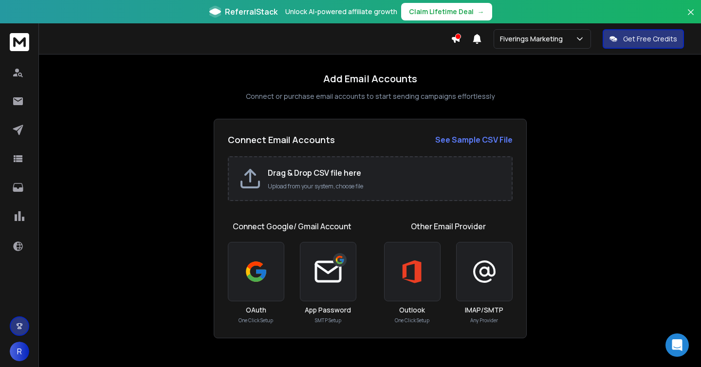
click at [262, 276] on icon at bounding box center [261, 275] width 10 height 10
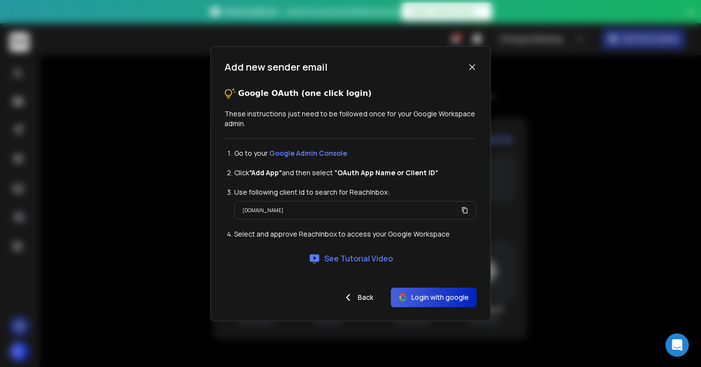
click at [439, 300] on button "Login with google" at bounding box center [434, 297] width 86 height 19
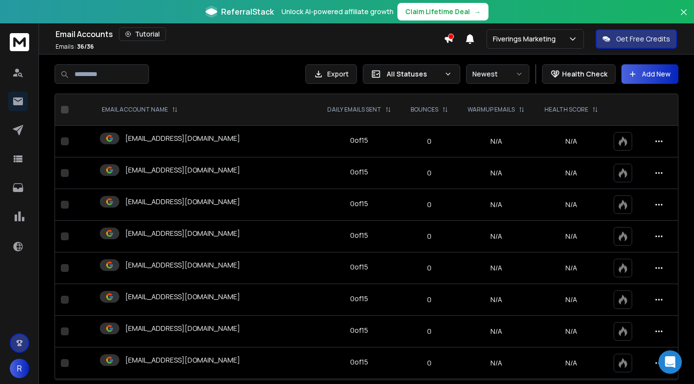
click at [646, 81] on button "Add New" at bounding box center [649, 73] width 57 height 19
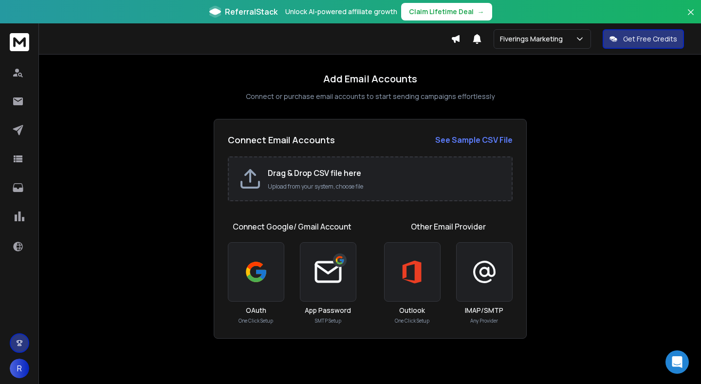
click at [260, 265] on icon at bounding box center [255, 265] width 16 height 8
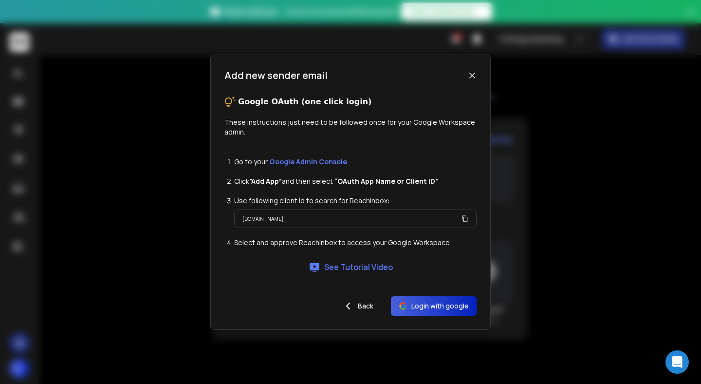
click at [442, 306] on button "Login with google" at bounding box center [434, 305] width 86 height 19
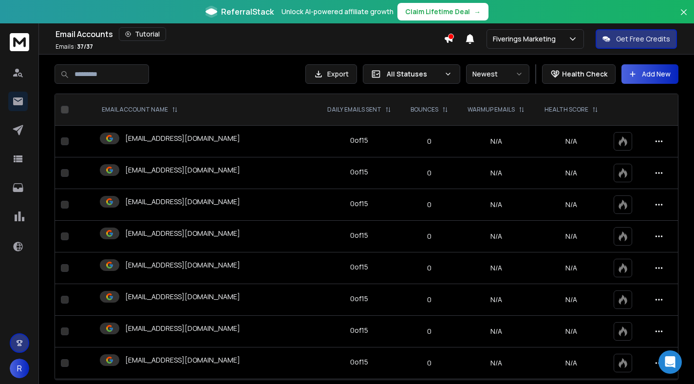
click at [653, 67] on button "Add New" at bounding box center [649, 73] width 57 height 19
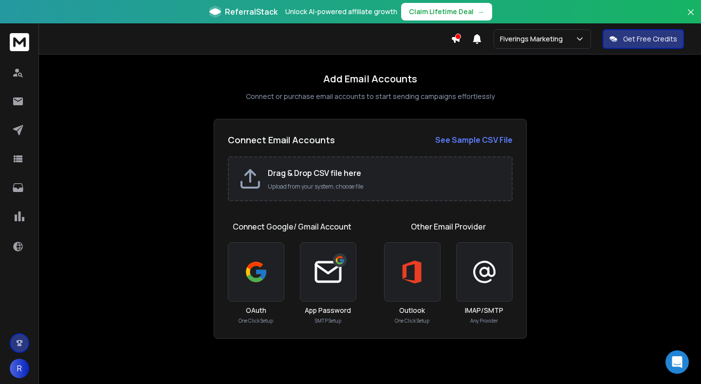
click at [256, 269] on icon at bounding box center [256, 271] width 24 height 29
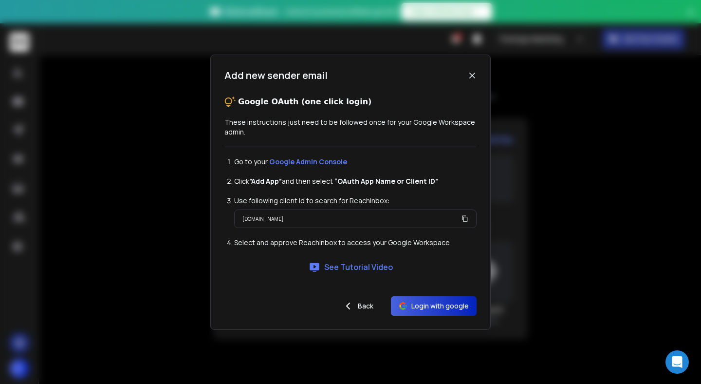
click at [396, 301] on button "Login with google" at bounding box center [434, 305] width 86 height 19
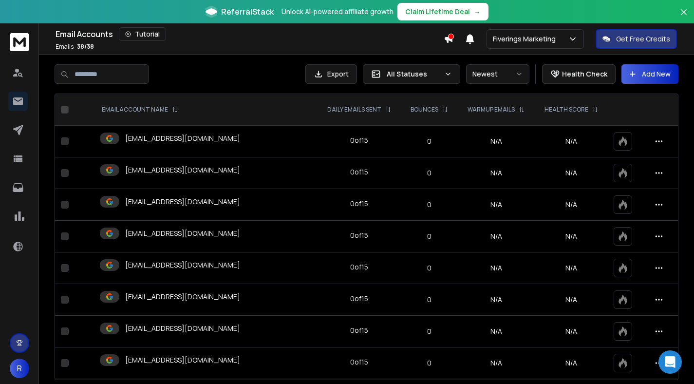
click at [643, 79] on button "Add New" at bounding box center [649, 73] width 57 height 19
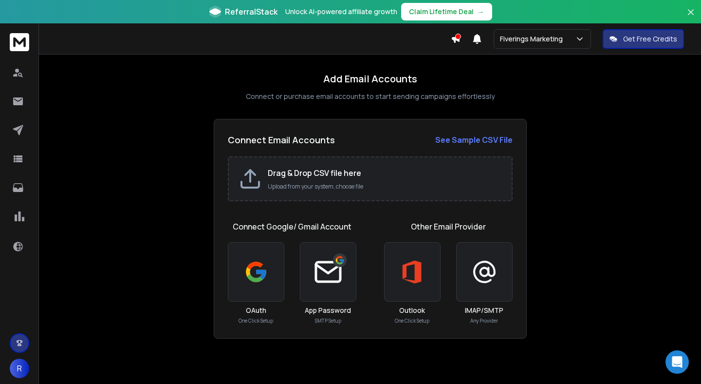
click at [255, 262] on icon at bounding box center [255, 265] width 16 height 8
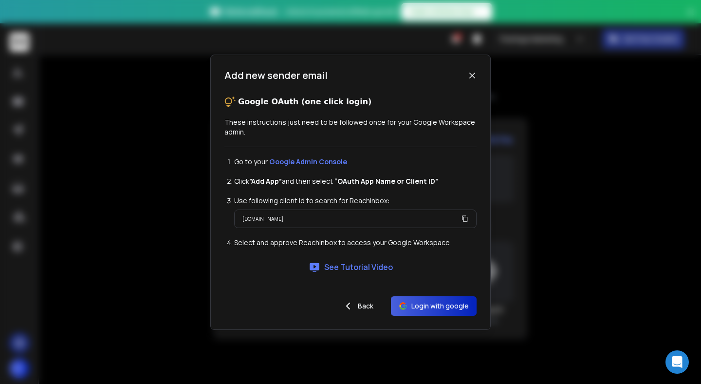
click at [454, 314] on button "Login with google" at bounding box center [434, 305] width 86 height 19
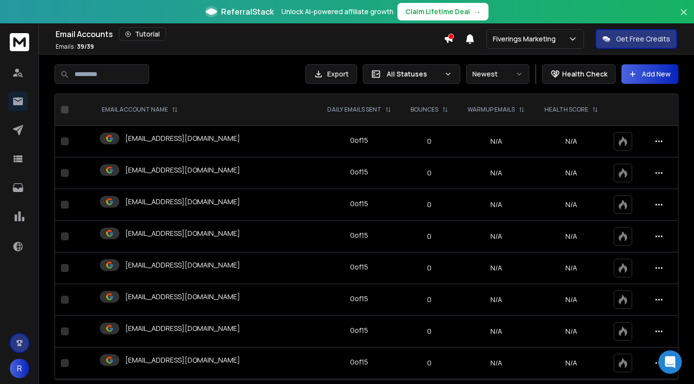
click at [656, 71] on button "Add New" at bounding box center [649, 73] width 57 height 19
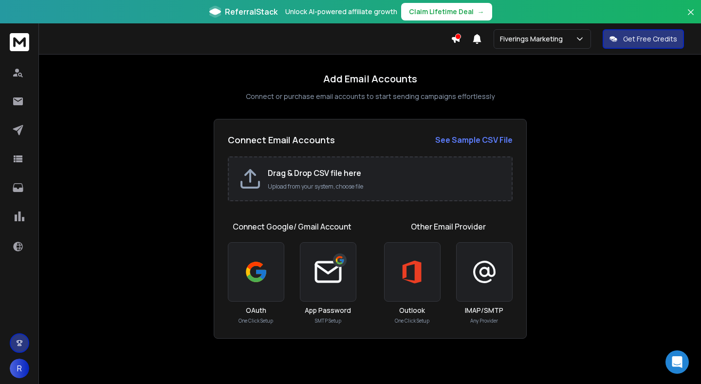
click at [266, 260] on icon at bounding box center [256, 271] width 24 height 29
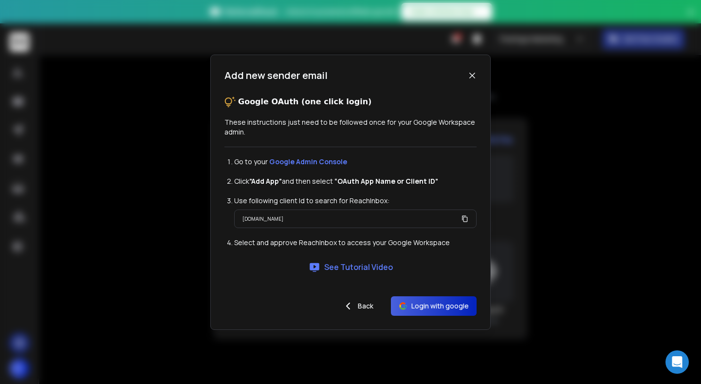
click at [422, 307] on button "Login with google" at bounding box center [434, 305] width 86 height 19
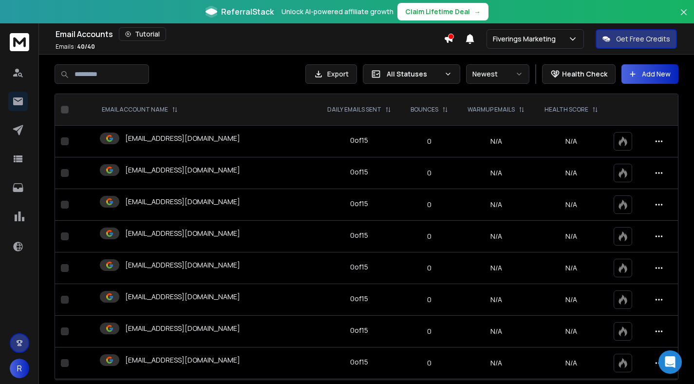
click at [648, 76] on button "Add New" at bounding box center [649, 73] width 57 height 19
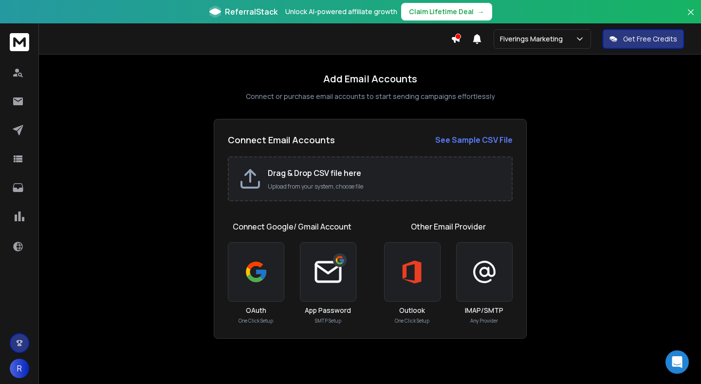
click at [263, 262] on icon at bounding box center [256, 271] width 24 height 29
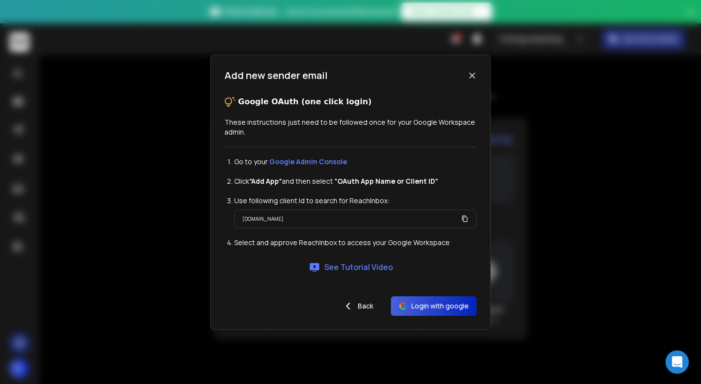
click at [419, 307] on button "Login with google" at bounding box center [434, 305] width 86 height 19
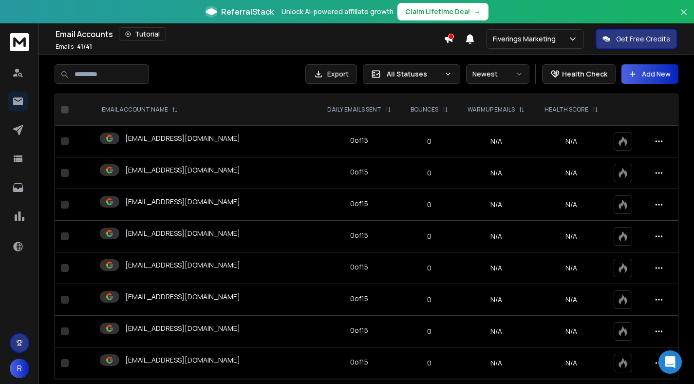
click at [663, 75] on button "Add New" at bounding box center [649, 73] width 57 height 19
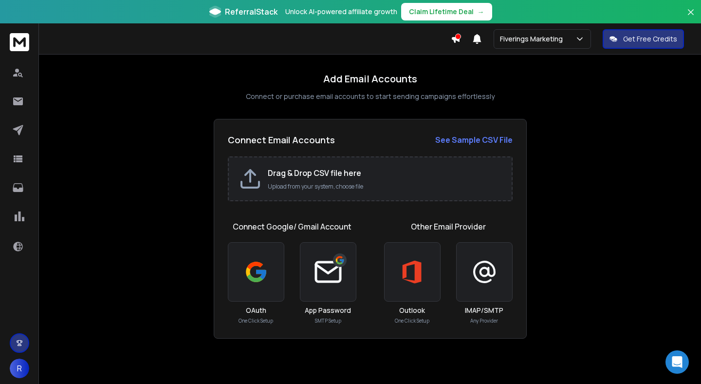
click at [229, 291] on div at bounding box center [256, 271] width 56 height 59
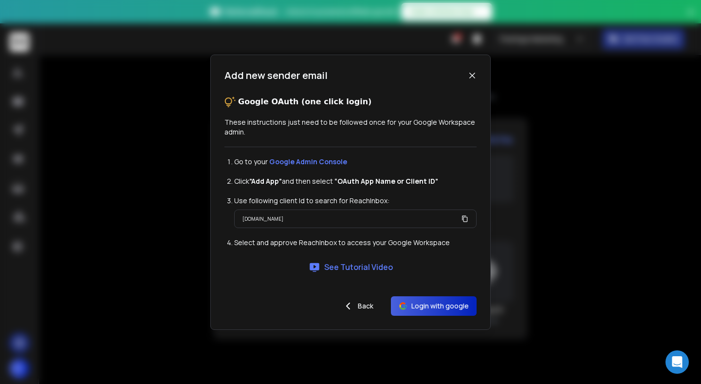
click at [422, 303] on button "Login with google" at bounding box center [434, 305] width 86 height 19
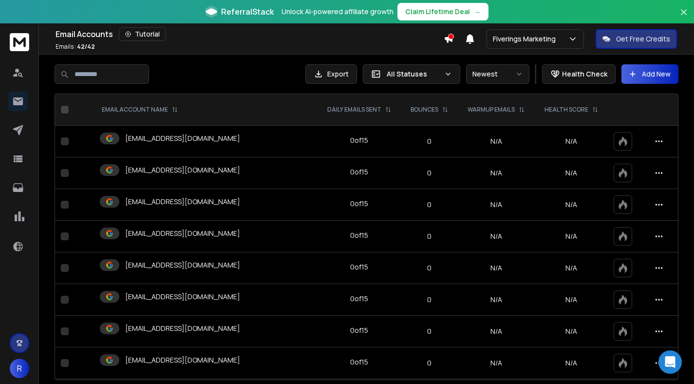
click at [654, 69] on button "Add New" at bounding box center [649, 73] width 57 height 19
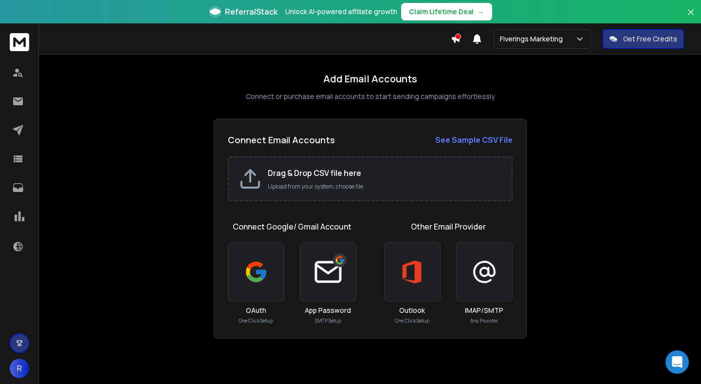
click at [229, 277] on div at bounding box center [256, 271] width 56 height 59
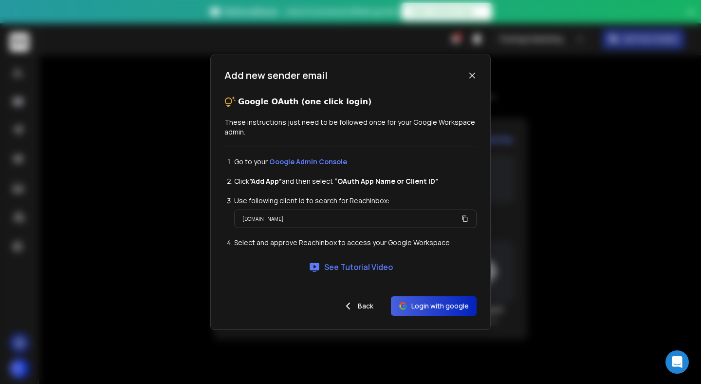
click at [425, 305] on button "Login with google" at bounding box center [434, 305] width 86 height 19
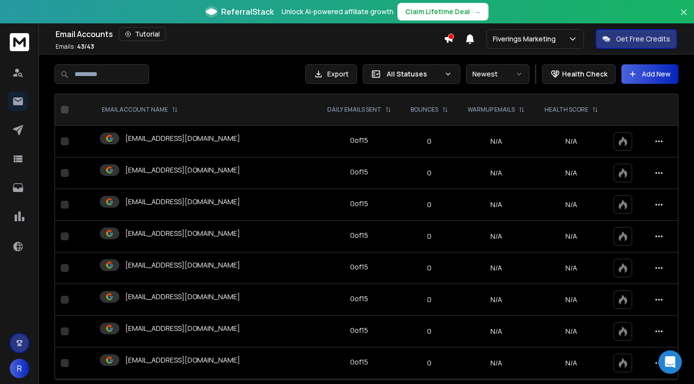
click at [650, 72] on button "Add New" at bounding box center [649, 73] width 57 height 19
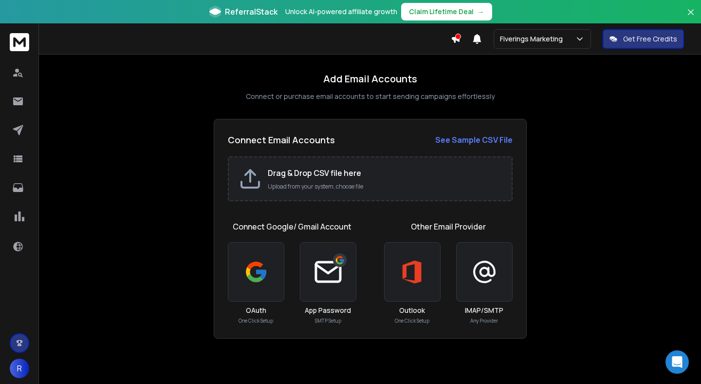
click at [286, 280] on div "OAuth One Click Setup App Password SMTP Setup" at bounding box center [292, 283] width 129 height 82
click at [262, 288] on div at bounding box center [256, 271] width 56 height 59
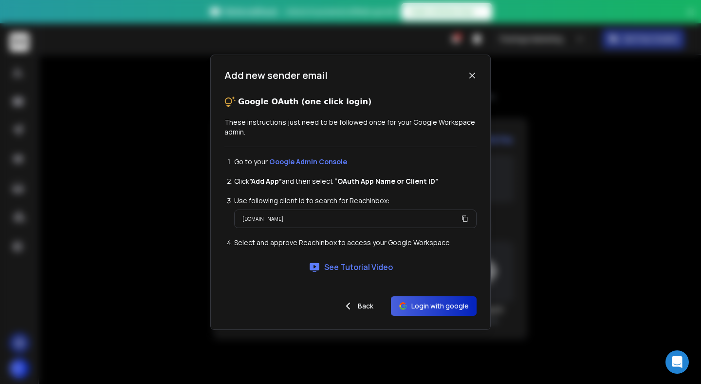
click at [408, 314] on button "Login with google" at bounding box center [434, 305] width 86 height 19
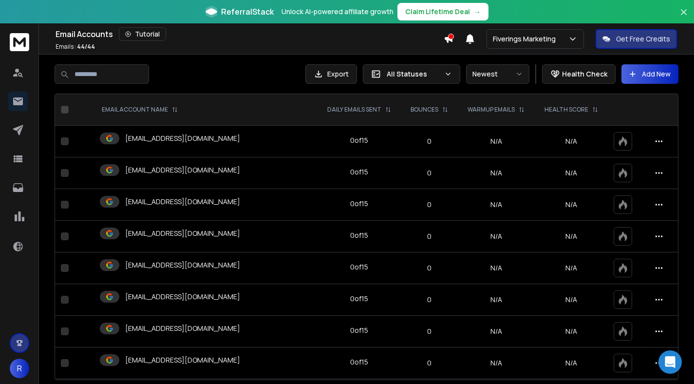
click at [631, 78] on button "Add New" at bounding box center [649, 73] width 57 height 19
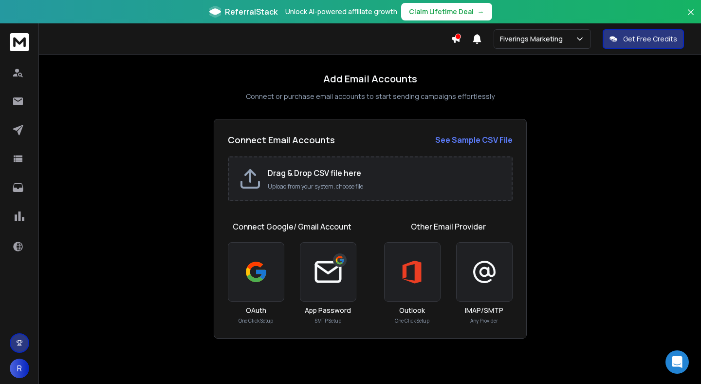
click at [267, 276] on icon at bounding box center [256, 271] width 24 height 29
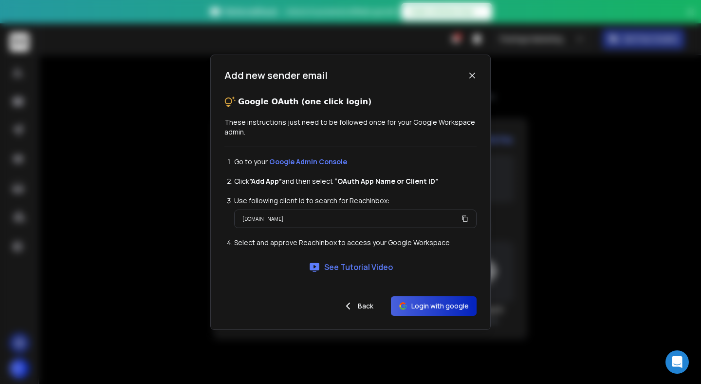
click at [440, 307] on button "Login with google" at bounding box center [434, 305] width 86 height 19
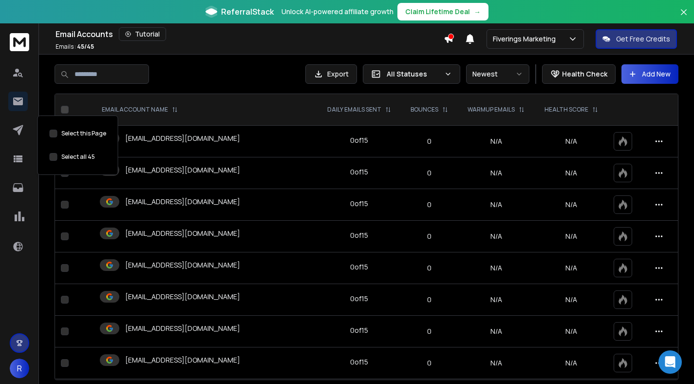
click at [65, 108] on button "Select this Page" at bounding box center [65, 110] width 8 height 8
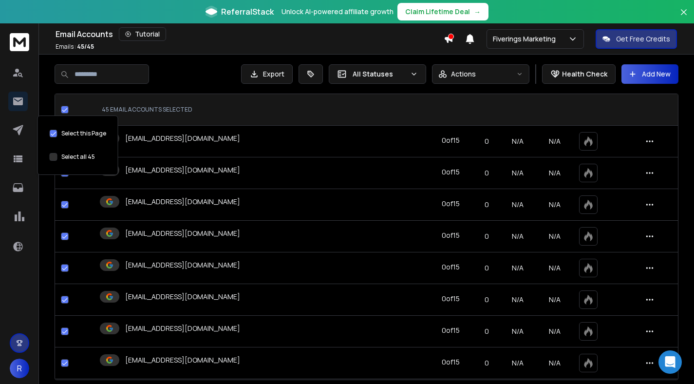
click at [65, 108] on button "Select this Page" at bounding box center [65, 110] width 8 height 8
